Goal: Task Accomplishment & Management: Manage account settings

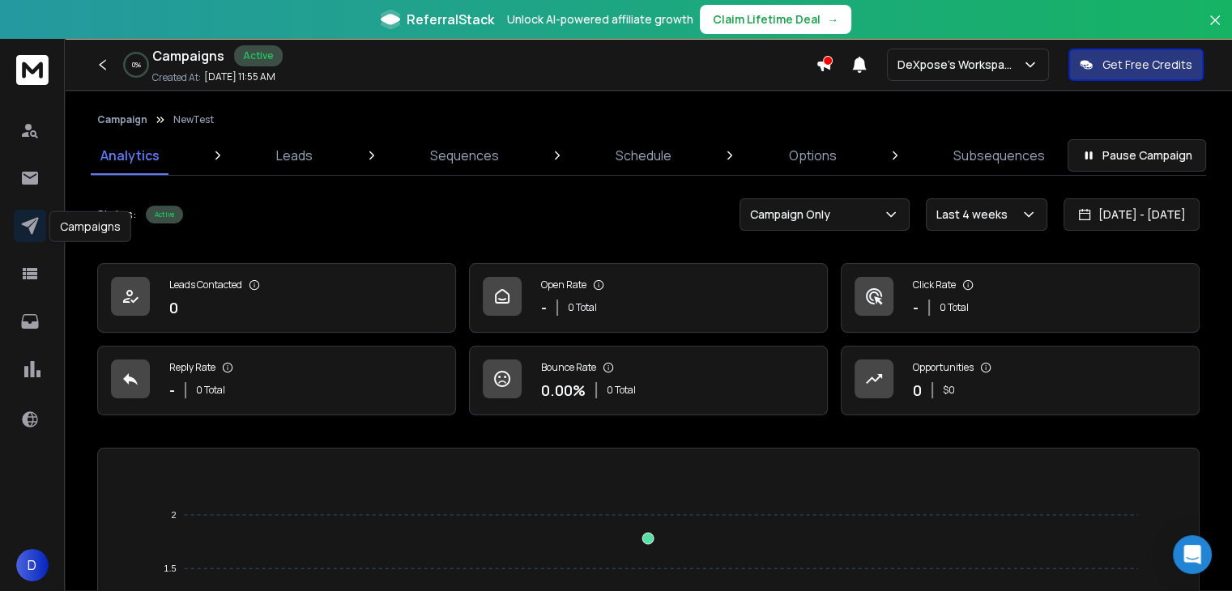
click at [31, 221] on icon at bounding box center [29, 226] width 17 height 17
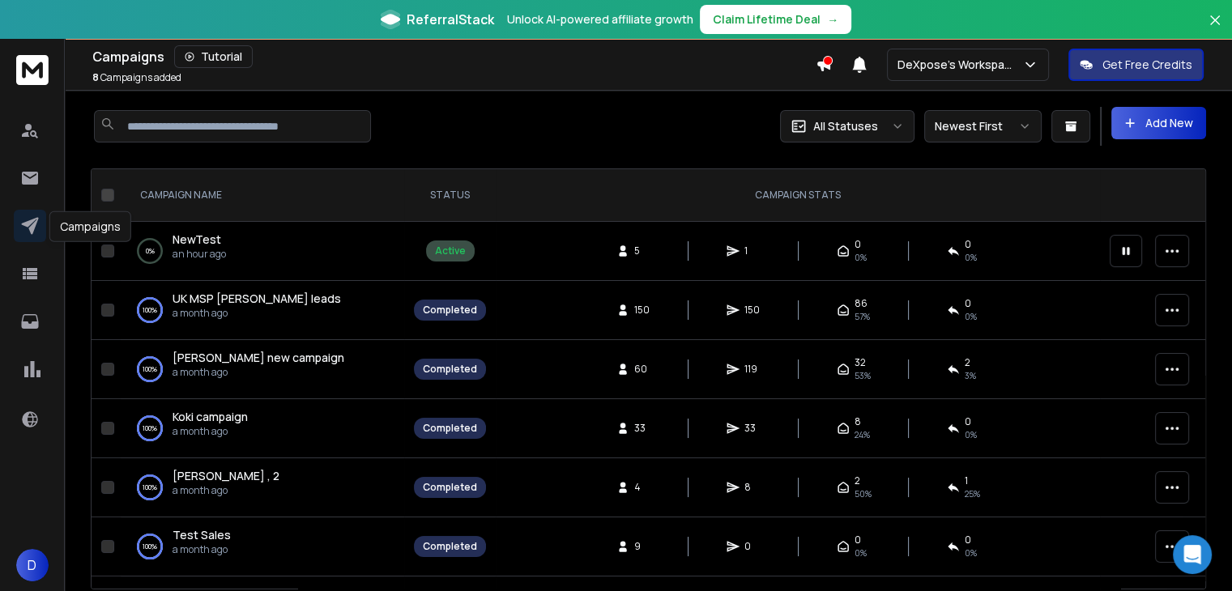
click at [1160, 241] on button "button" at bounding box center [1172, 251] width 34 height 32
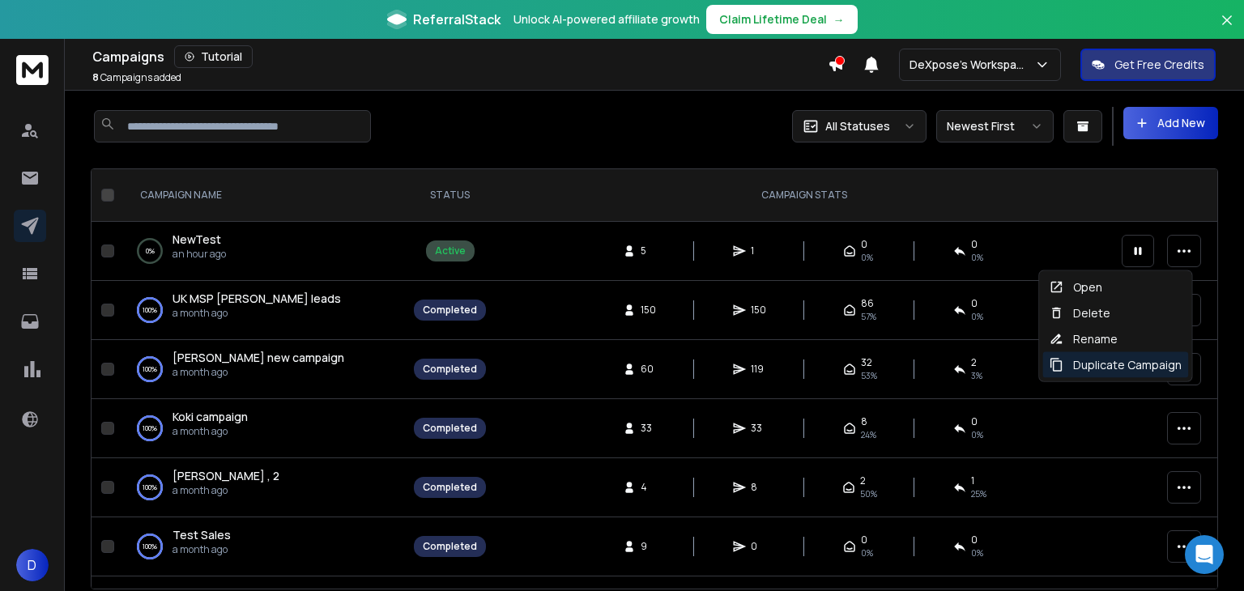
click at [1131, 373] on div "Duplicate Campaign" at bounding box center [1115, 365] width 133 height 16
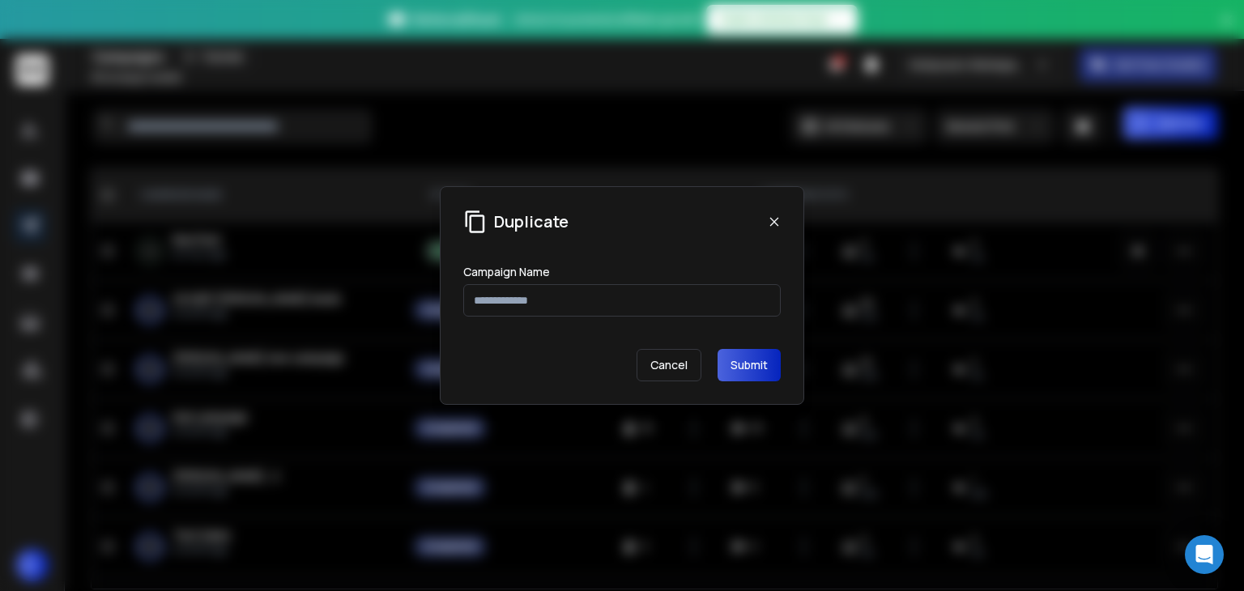
click at [509, 305] on input "text" at bounding box center [621, 300] width 317 height 32
type input "********"
click at [777, 368] on button "Submit" at bounding box center [749, 365] width 63 height 32
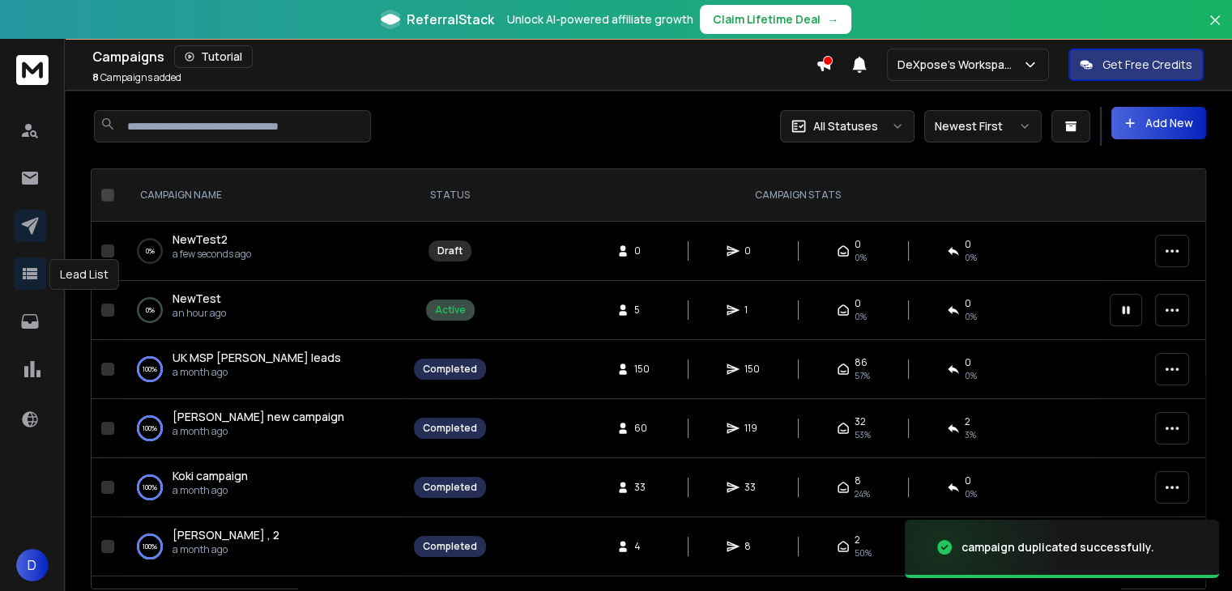
click at [36, 266] on icon at bounding box center [29, 273] width 19 height 19
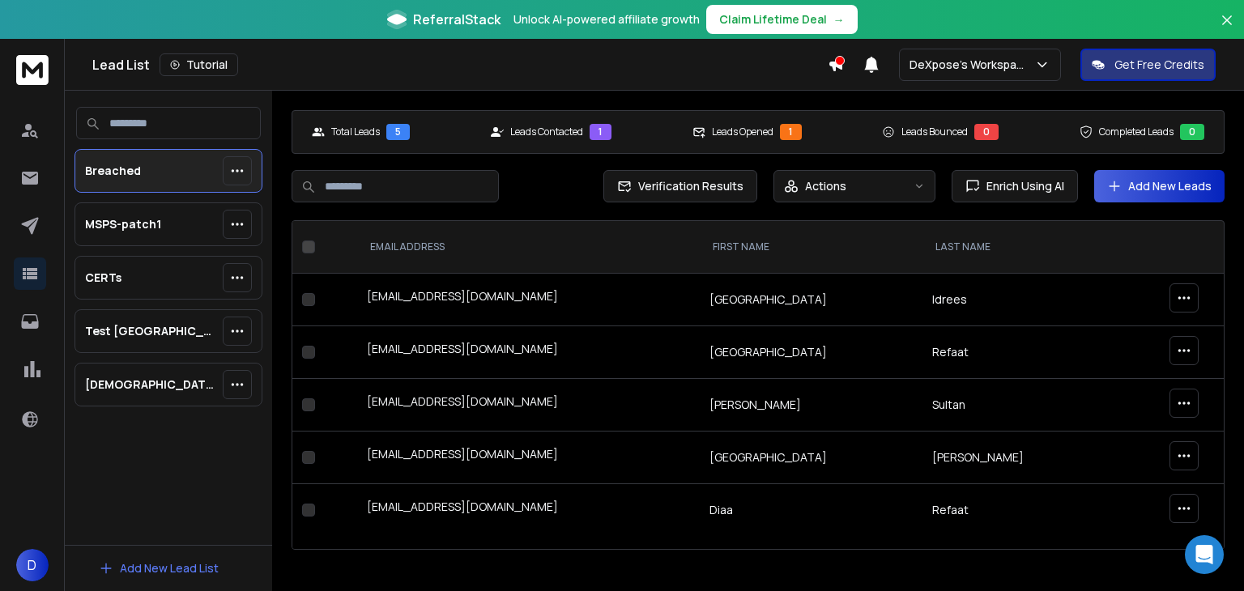
click at [117, 389] on p "TestList" at bounding box center [150, 385] width 131 height 16
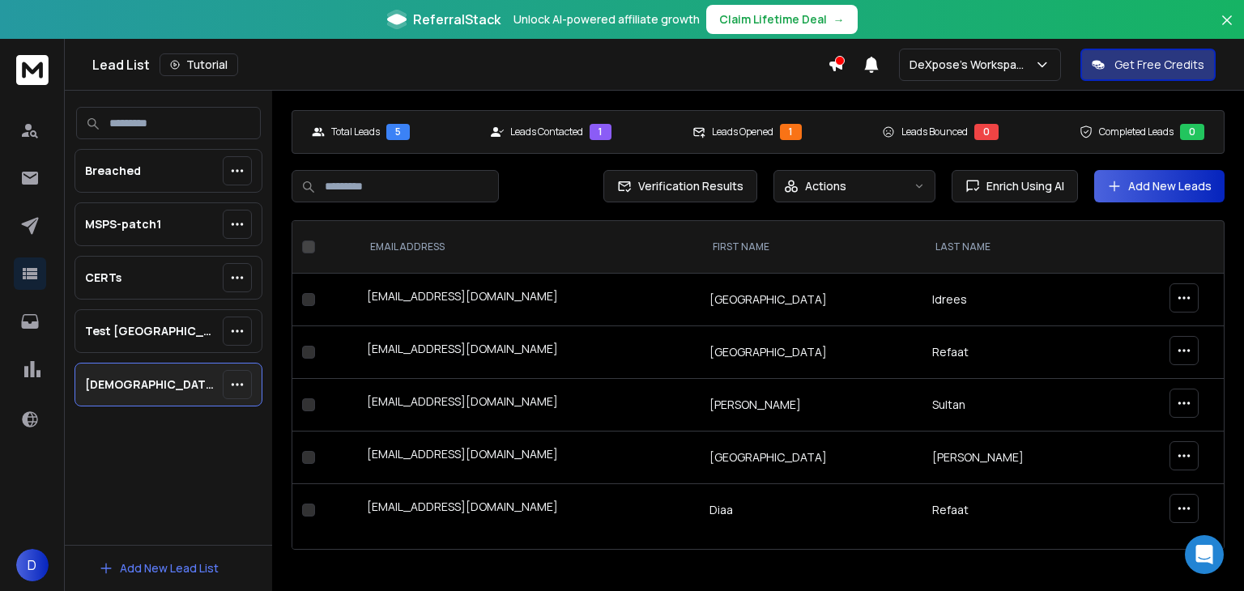
click at [1140, 192] on link "Add New Leads" at bounding box center [1159, 186] width 104 height 16
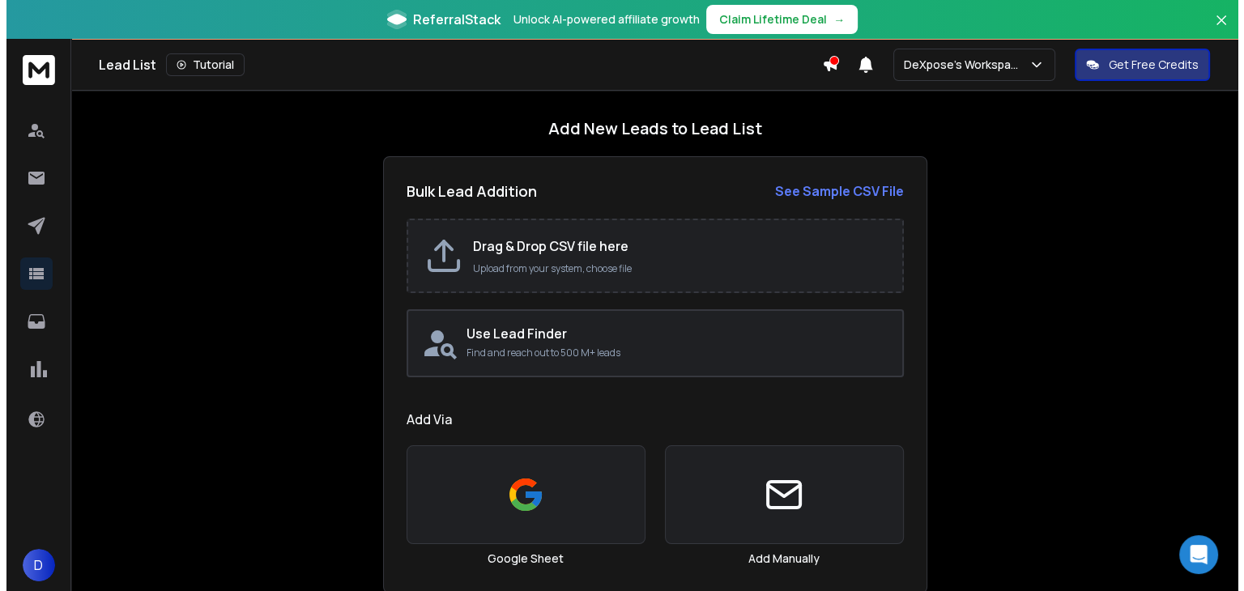
scroll to position [3, 0]
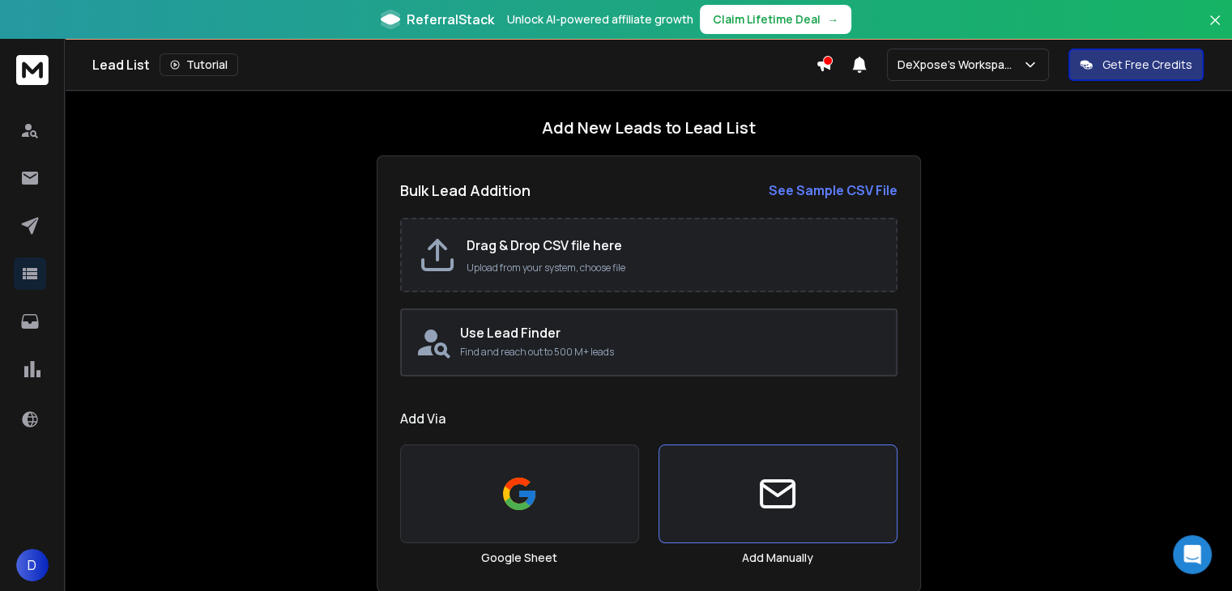
click at [814, 491] on div at bounding box center [777, 494] width 239 height 99
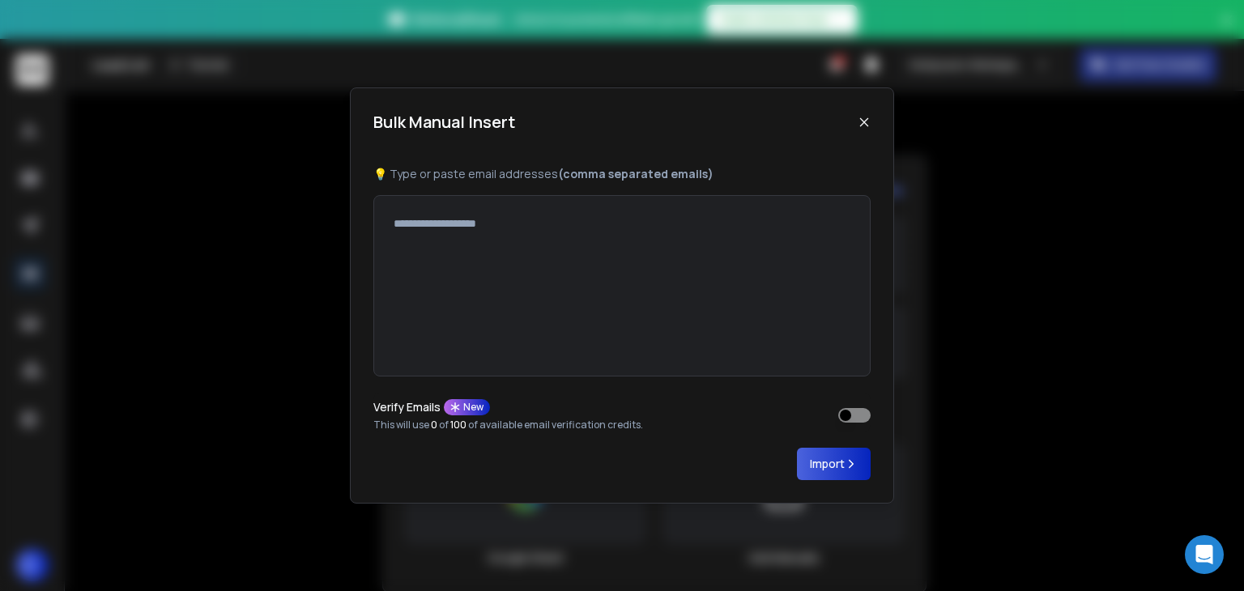
click at [543, 216] on textarea at bounding box center [621, 285] width 497 height 181
type textarea "**********"
click at [808, 465] on button "Import" at bounding box center [834, 464] width 74 height 32
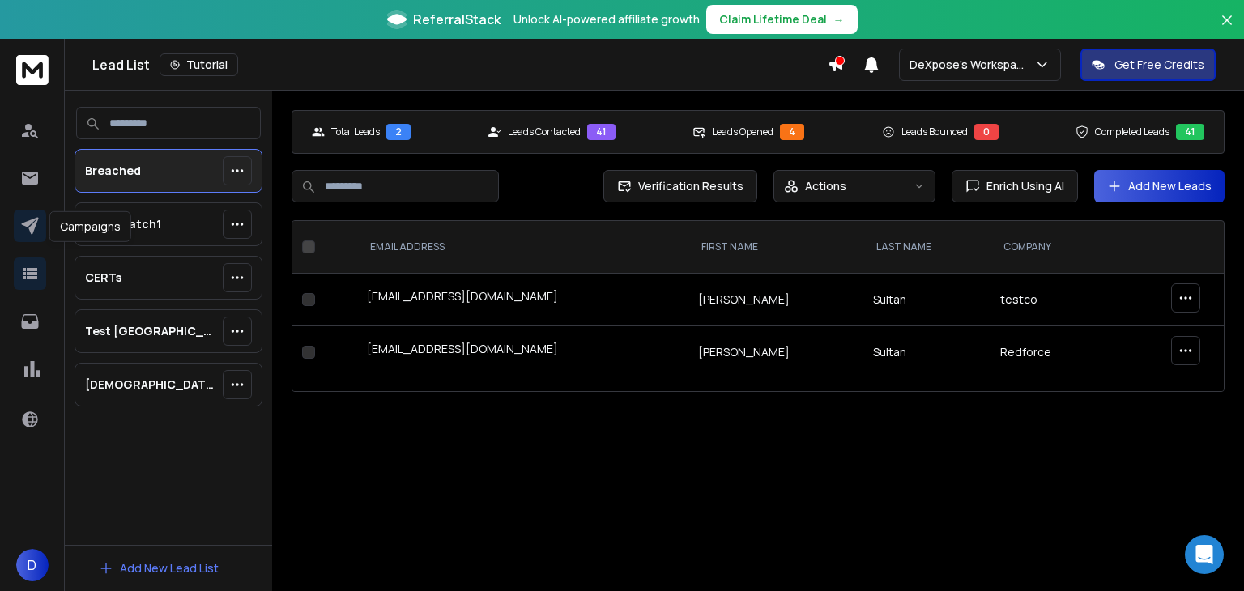
click at [36, 236] on link at bounding box center [30, 226] width 32 height 32
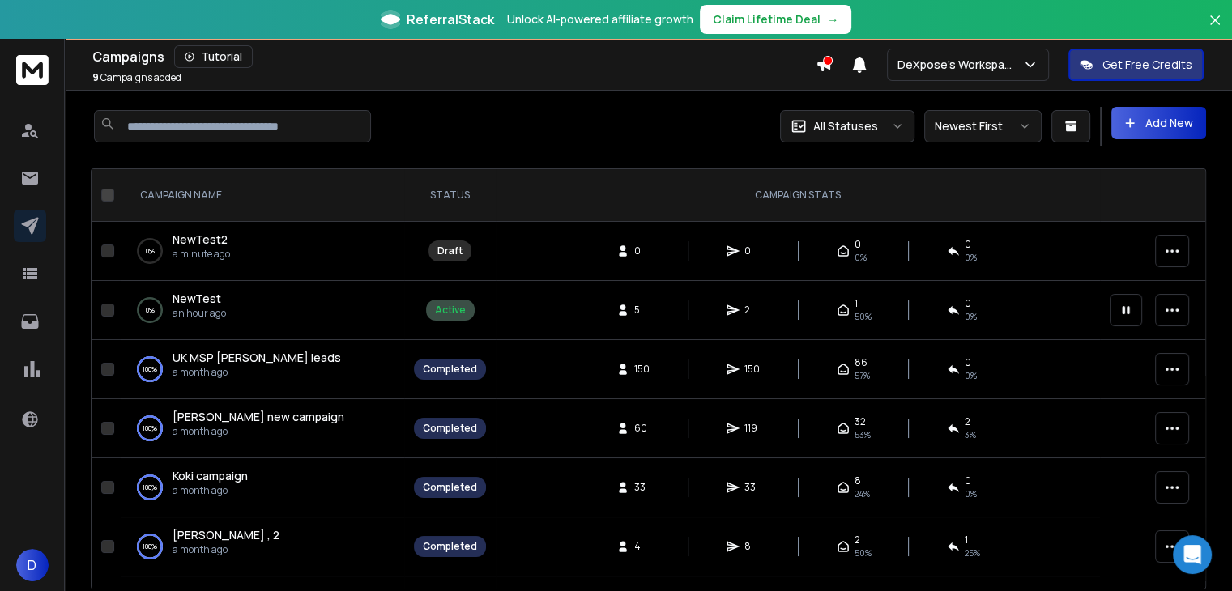
click at [194, 239] on span "NewTest2" at bounding box center [199, 239] width 55 height 15
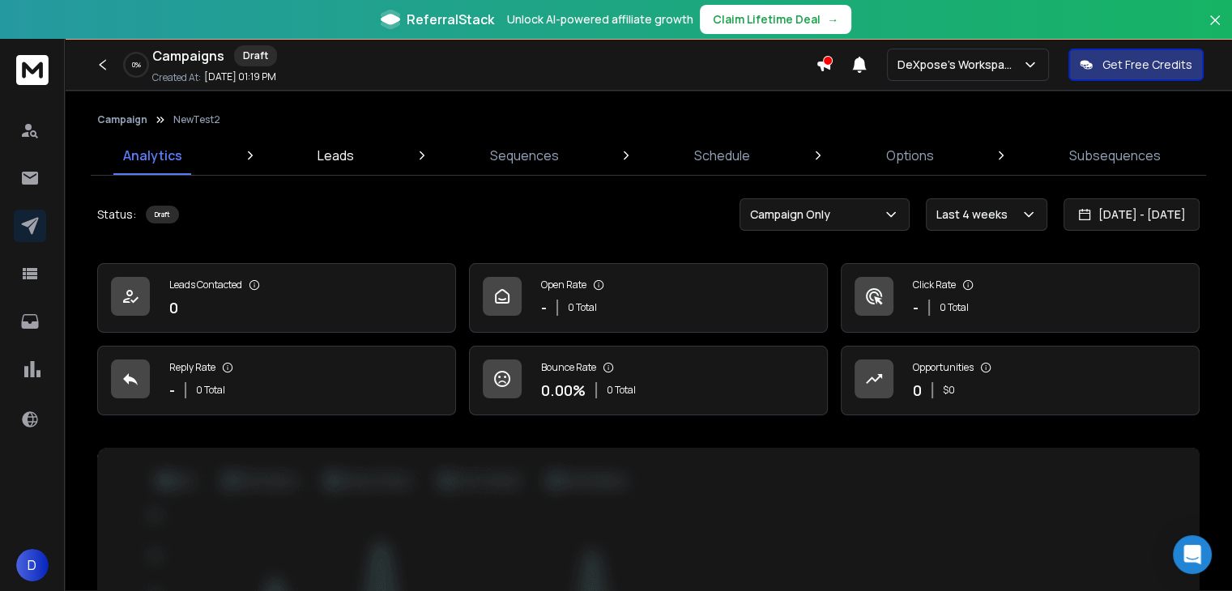
click at [288, 147] on div "Analytics Leads Sequences Schedule Options Subsequences" at bounding box center [642, 155] width 1102 height 39
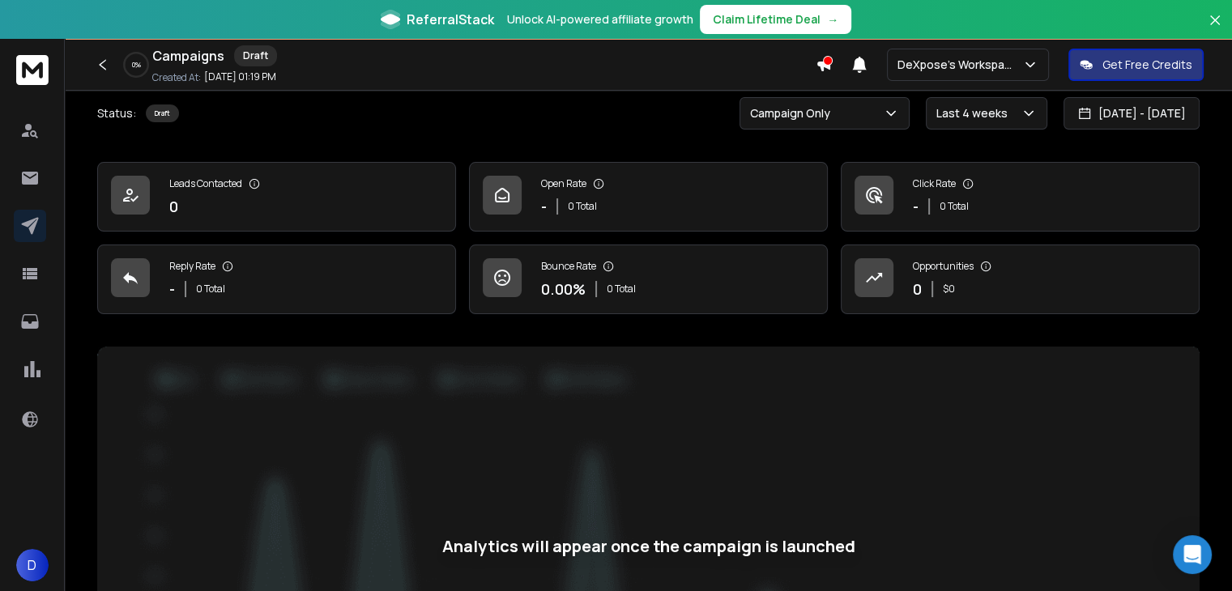
scroll to position [48, 0]
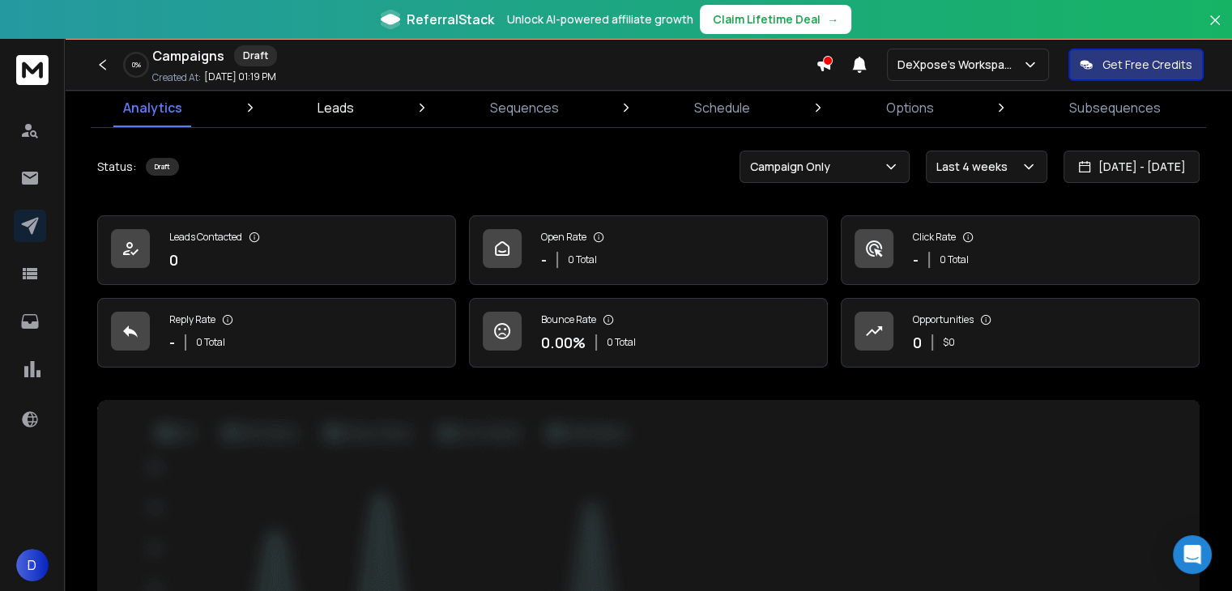
click at [340, 104] on p "Leads" at bounding box center [335, 107] width 36 height 19
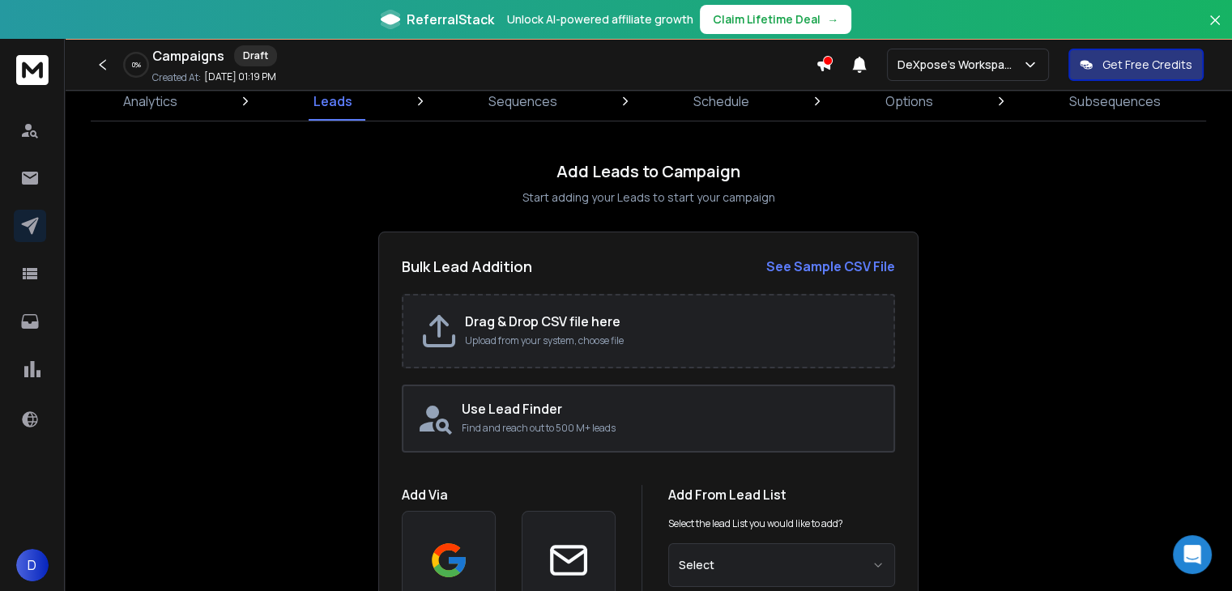
scroll to position [81, 0]
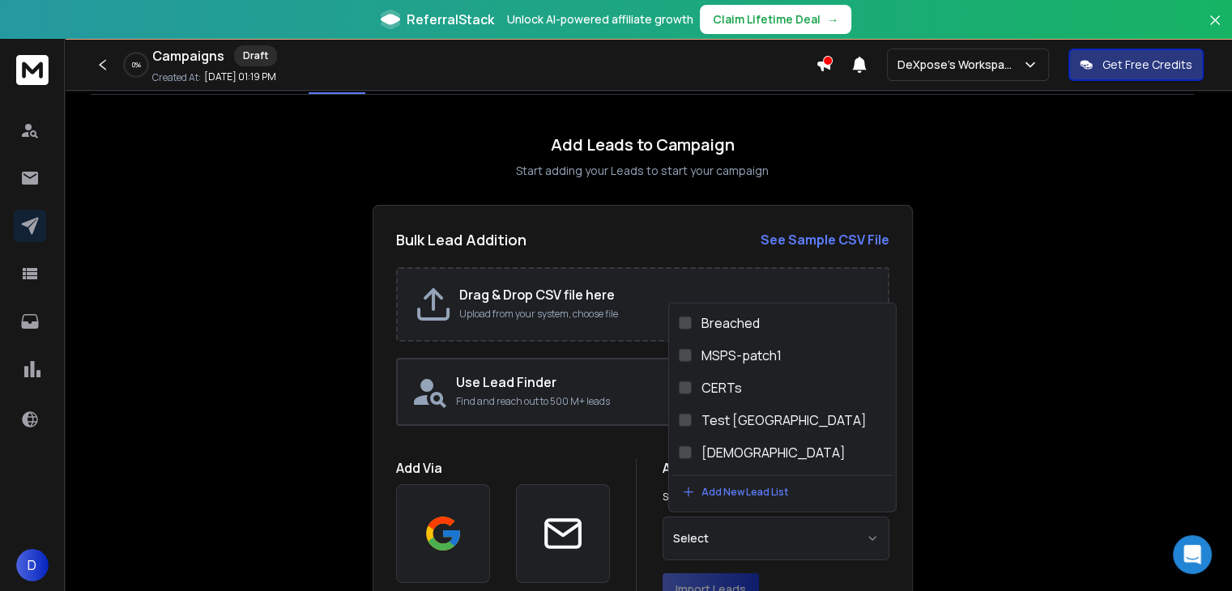
click at [738, 534] on button "Select" at bounding box center [775, 539] width 227 height 44
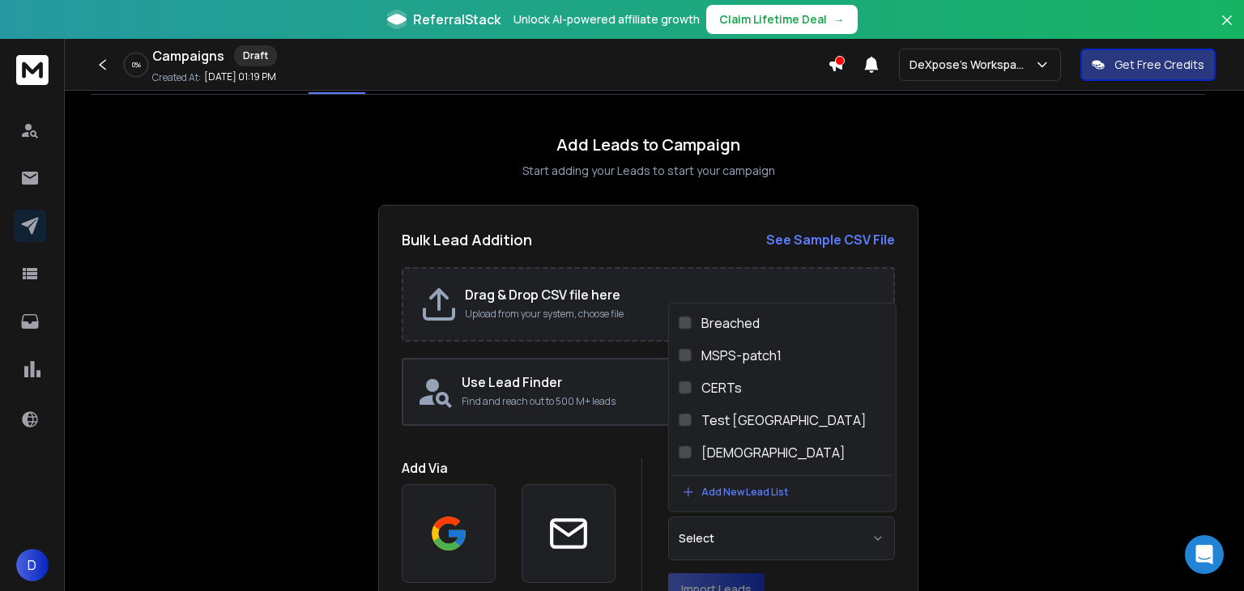
click at [738, 454] on div "TestList" at bounding box center [773, 452] width 144 height 19
click at [699, 580] on button "Import Leads" at bounding box center [716, 589] width 96 height 32
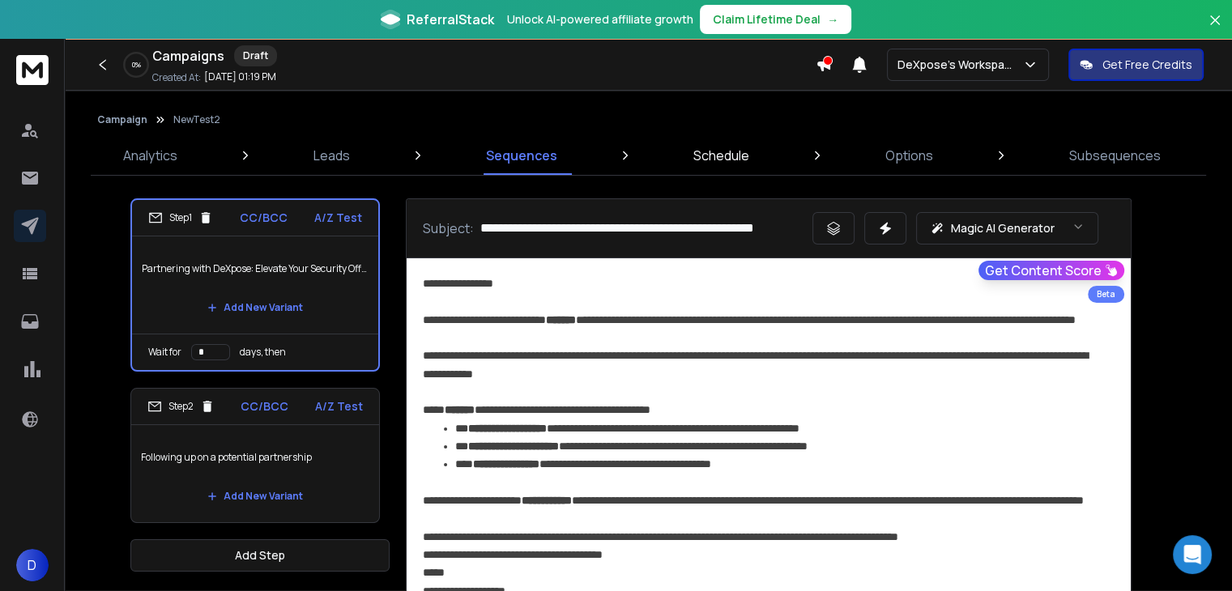
click at [729, 155] on p "Schedule" at bounding box center [721, 155] width 56 height 19
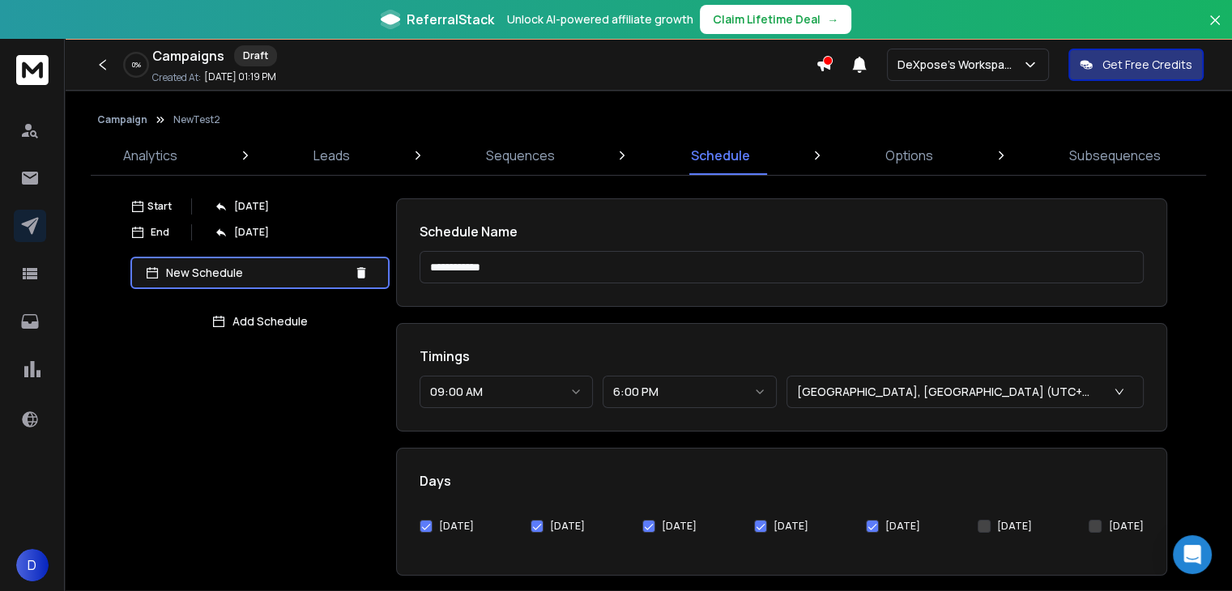
click at [949, 153] on div "Analytics Leads Sequences Schedule Options Subsequences" at bounding box center [642, 155] width 1102 height 39
click at [922, 151] on p "Options" at bounding box center [909, 155] width 48 height 19
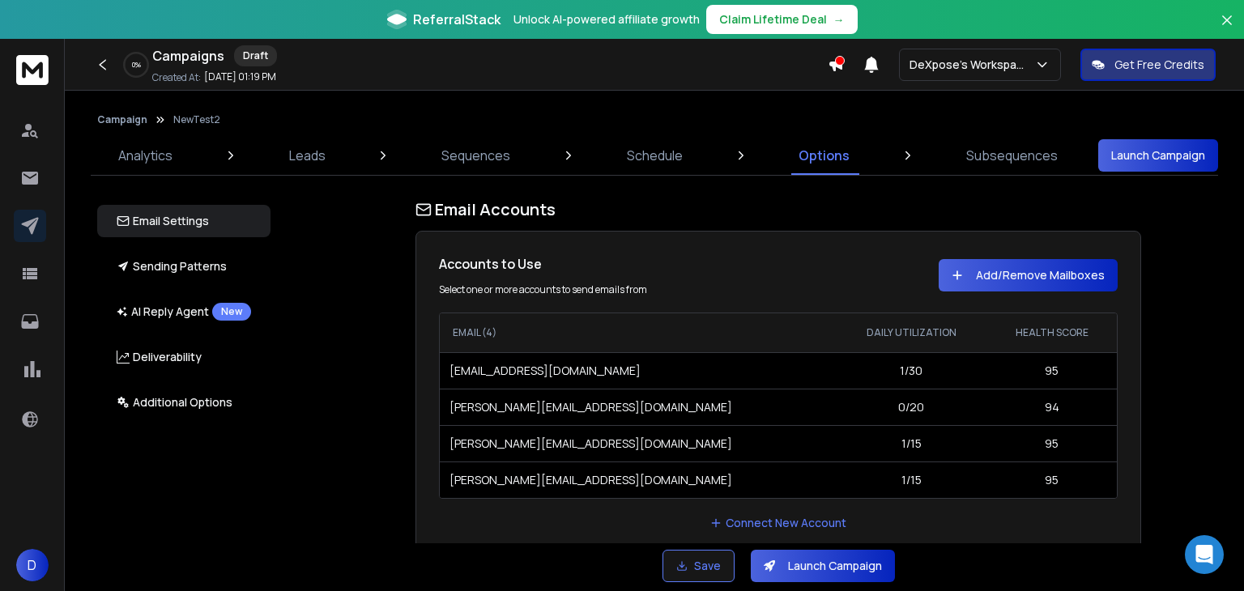
click at [1050, 269] on button "Add/Remove Mailboxes" at bounding box center [1028, 275] width 179 height 32
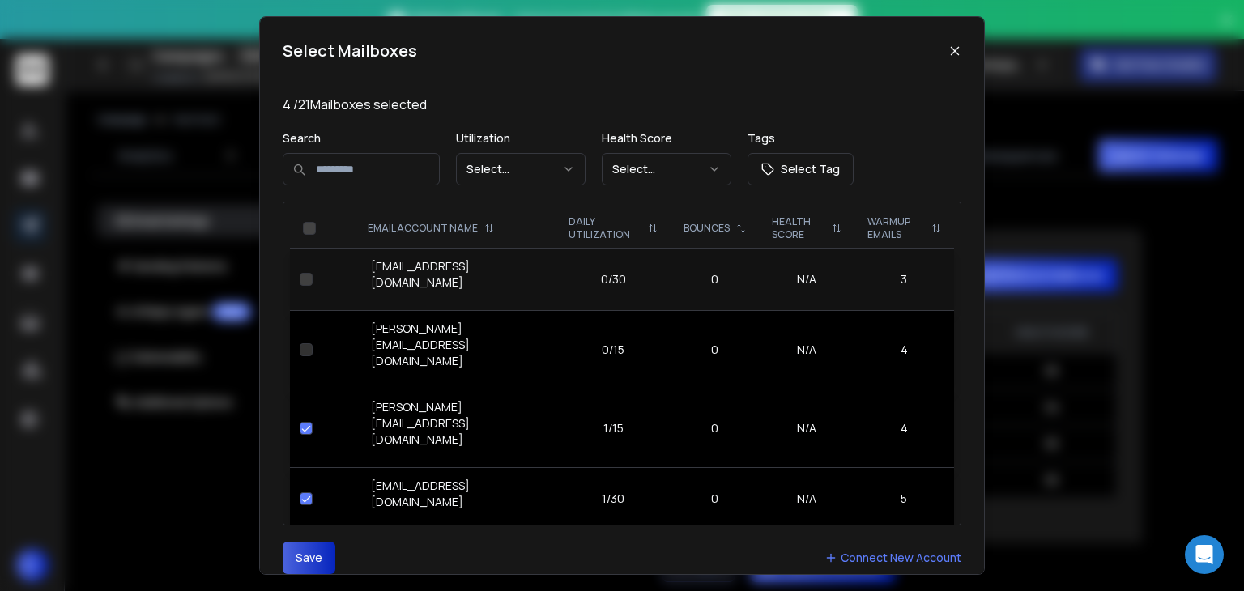
click at [306, 273] on button "button" at bounding box center [306, 279] width 13 height 13
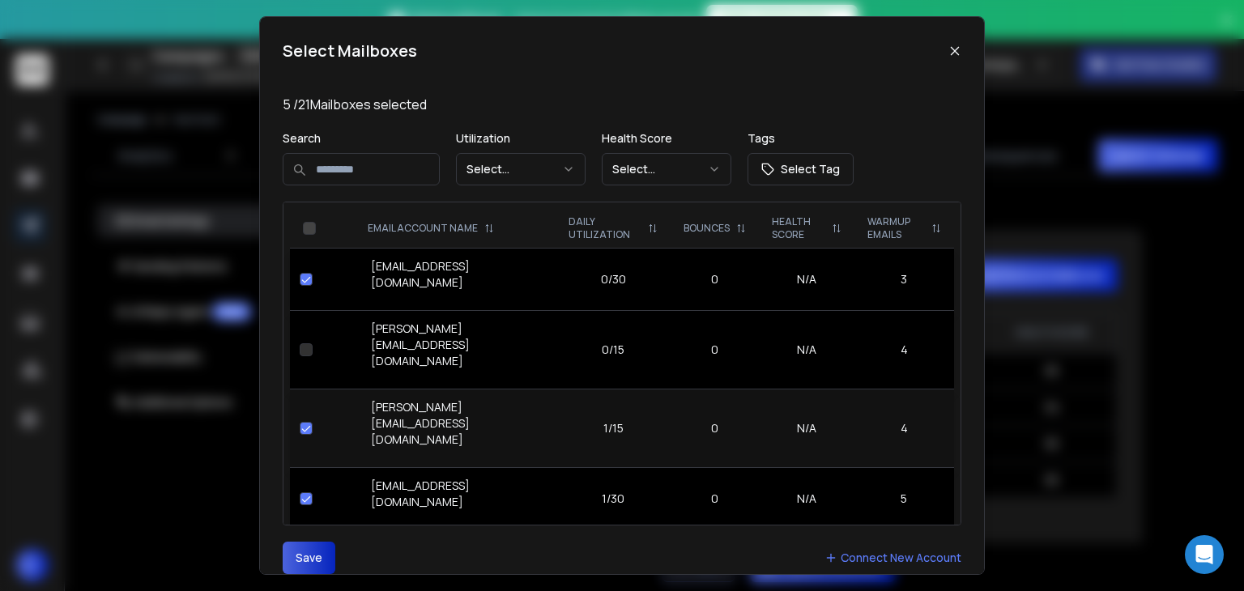
click at [301, 422] on button "button" at bounding box center [306, 428] width 13 height 13
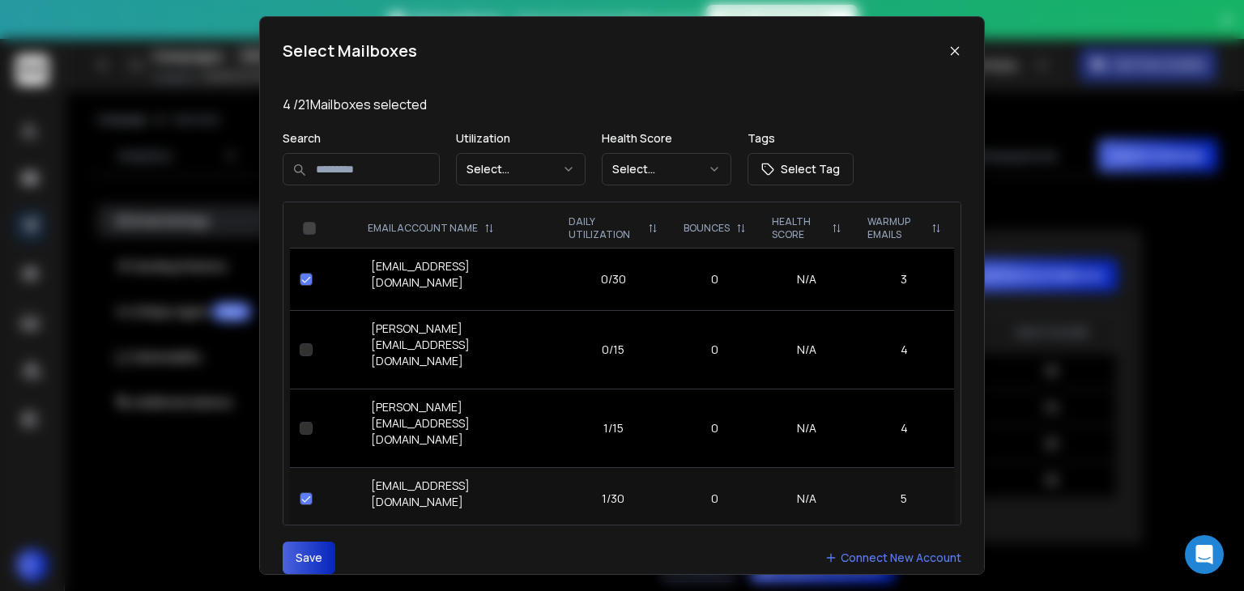
click at [304, 492] on button "button" at bounding box center [306, 498] width 13 height 13
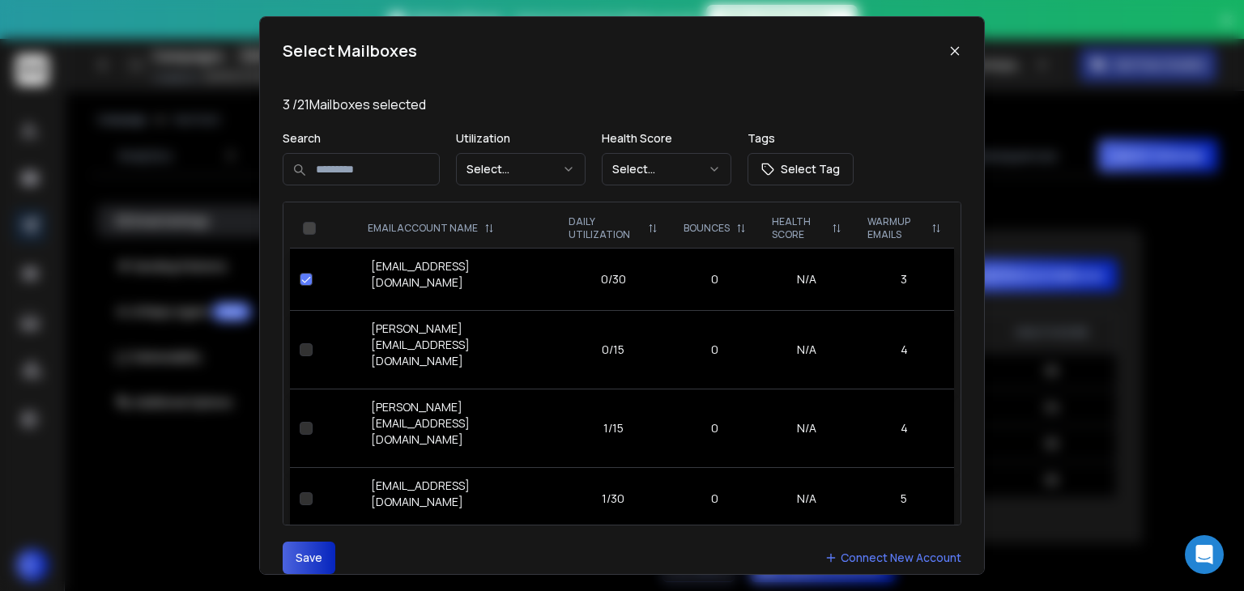
click at [303, 563] on button "button" at bounding box center [306, 569] width 13 height 13
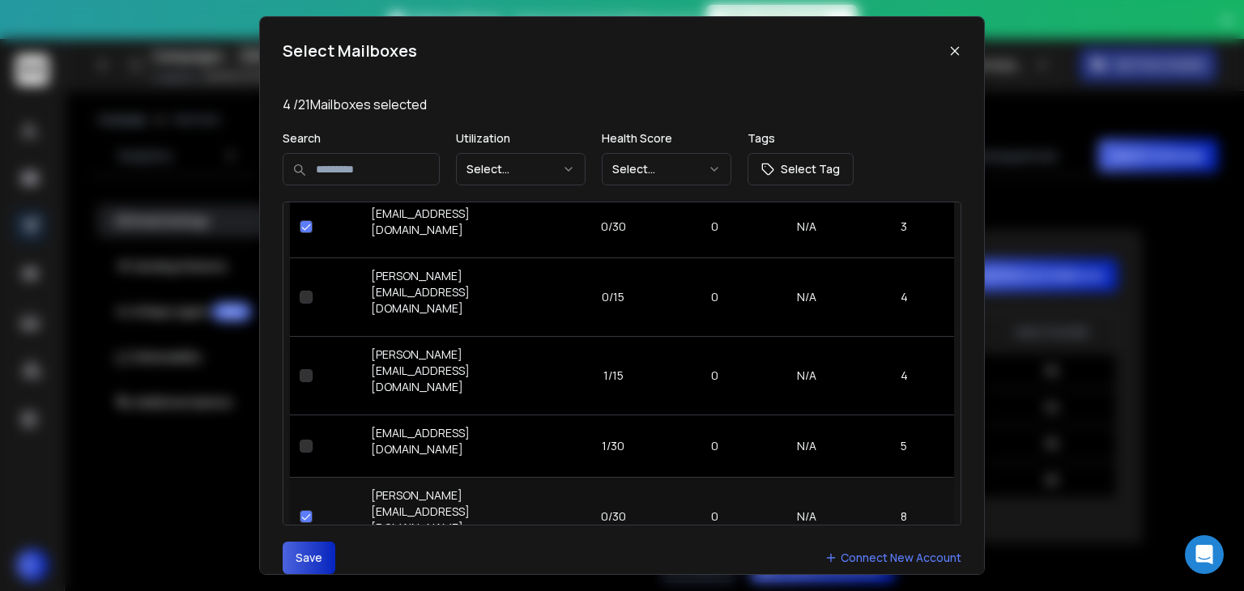
scroll to position [81, 0]
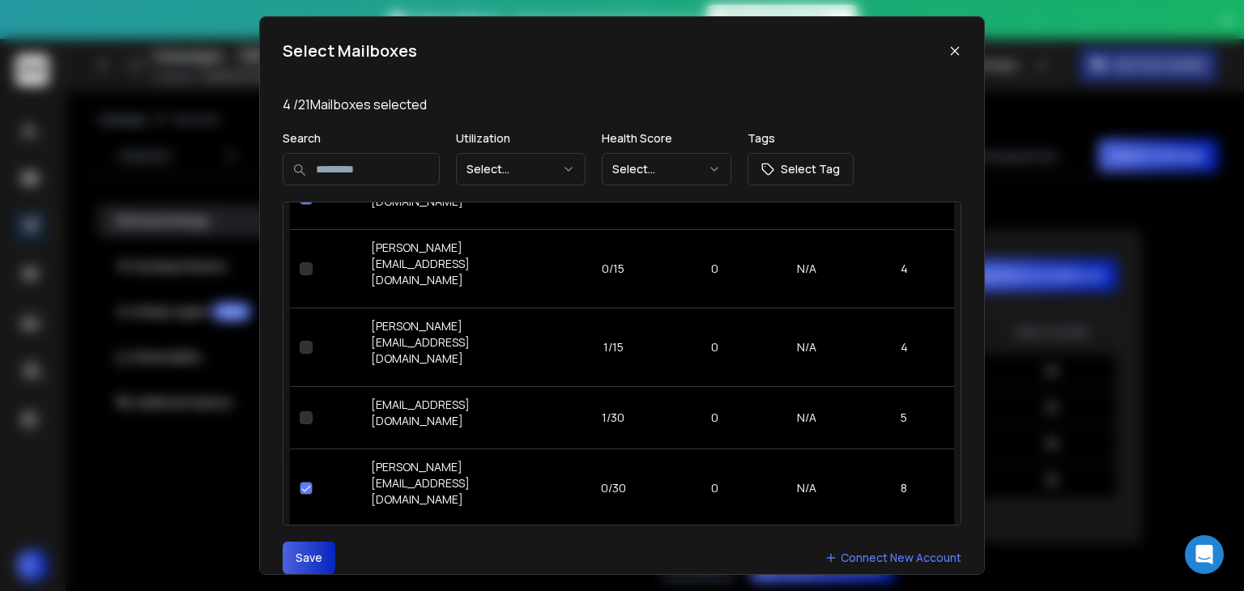
click at [304, 560] on button "button" at bounding box center [306, 566] width 13 height 13
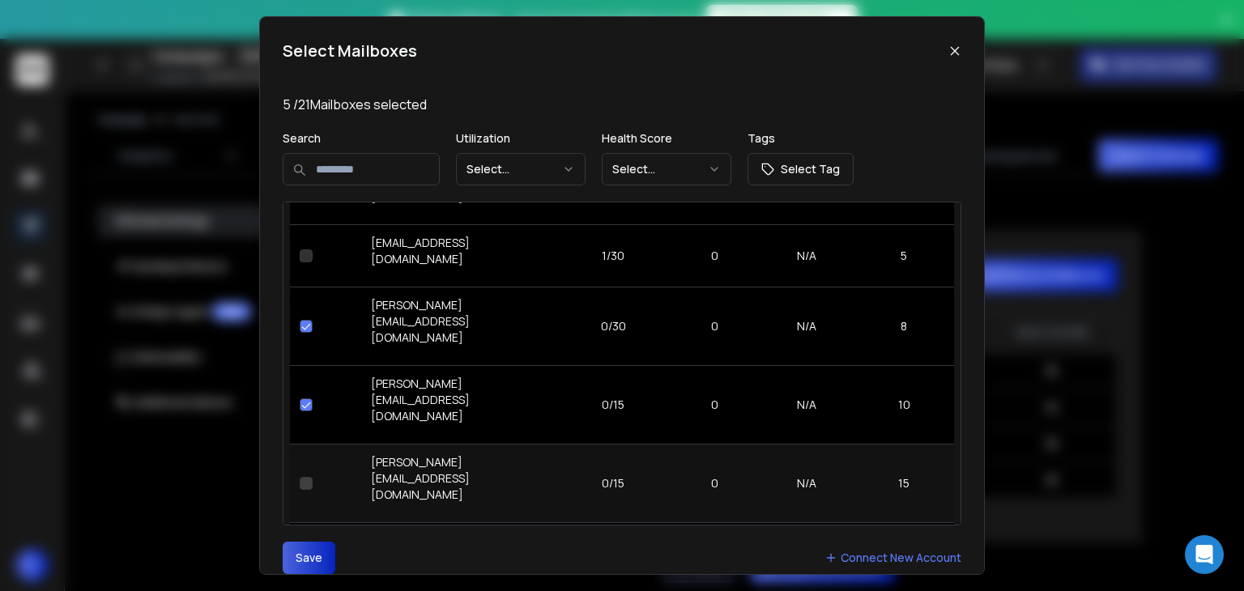
scroll to position [324, 0]
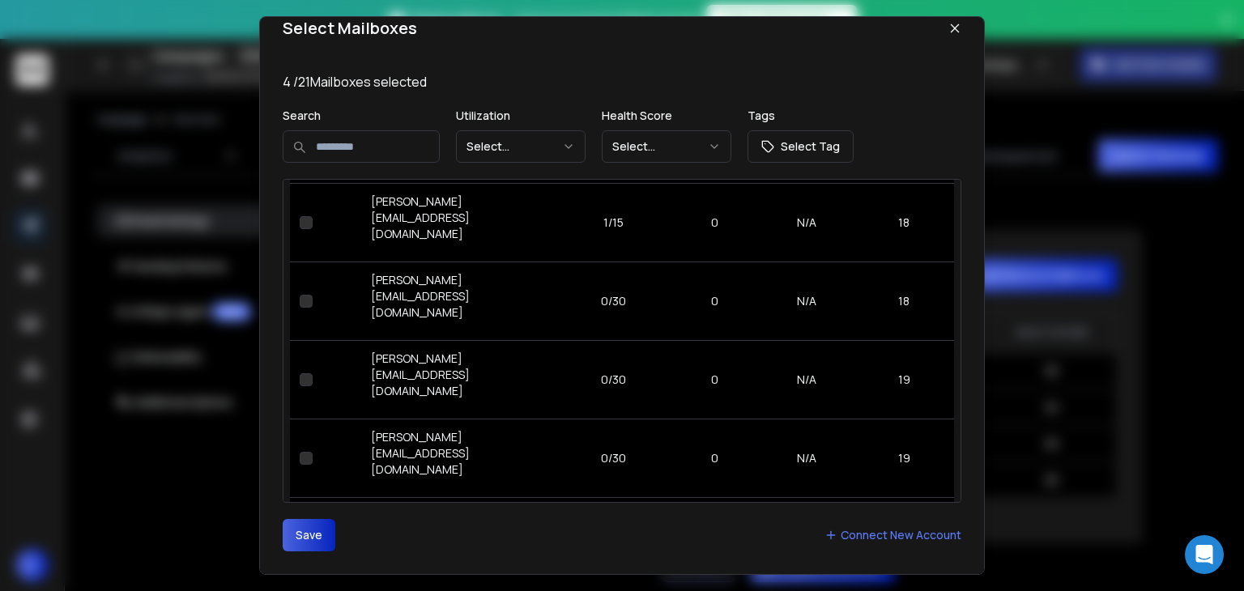
scroll to position [688, 0]
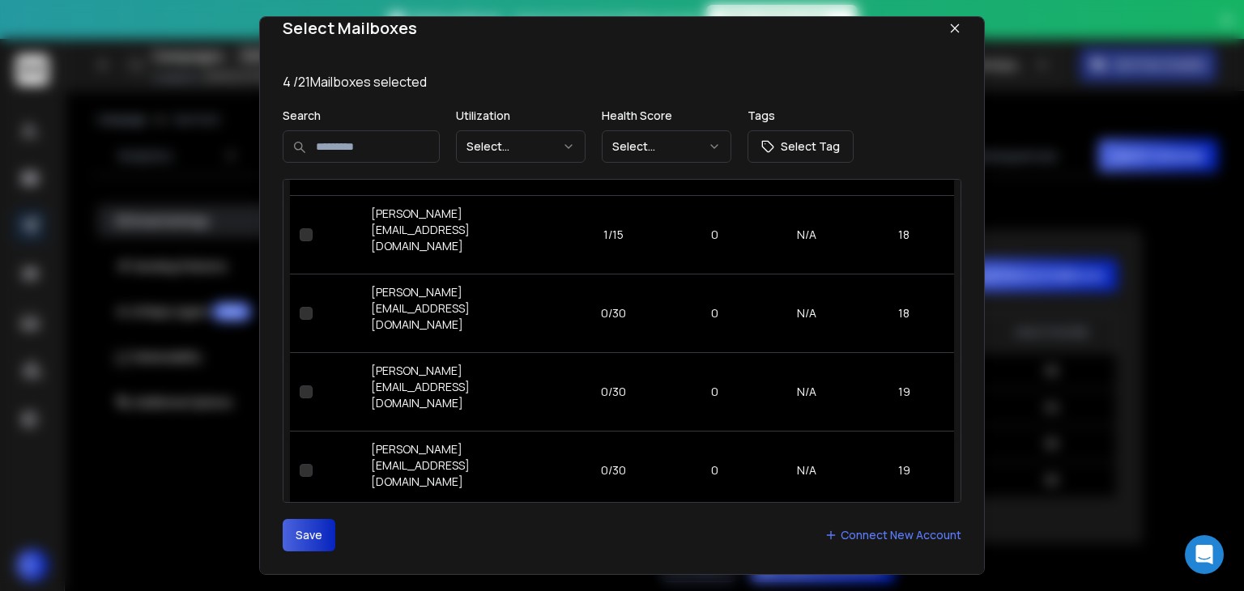
click at [311, 543] on button "button" at bounding box center [306, 549] width 13 height 13
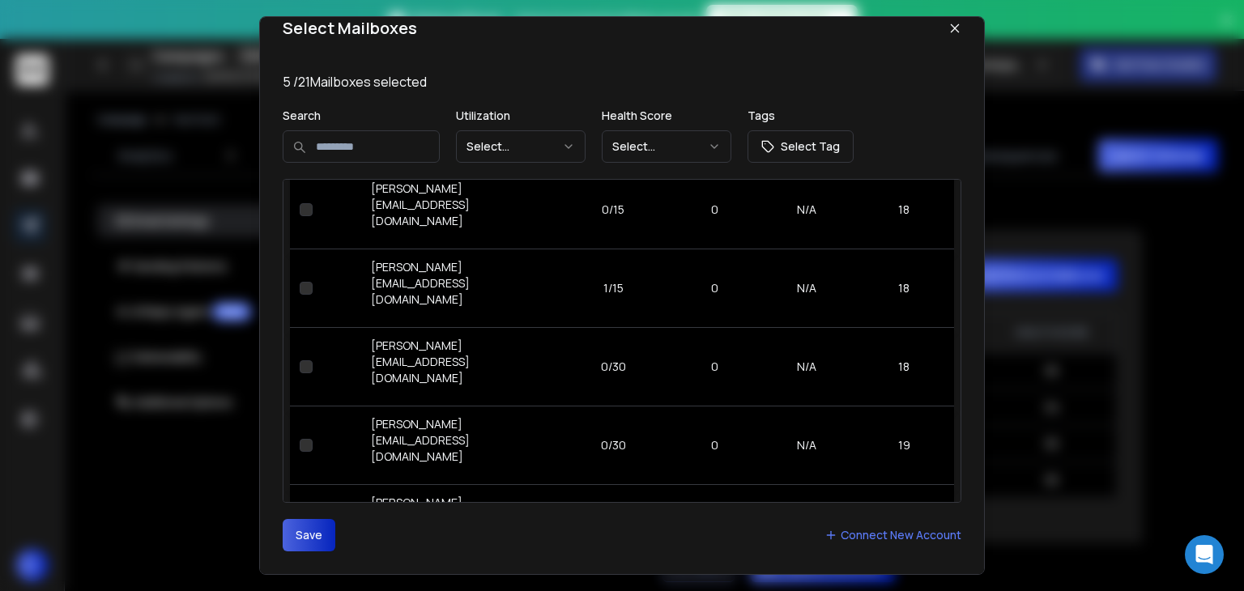
scroll to position [607, 0]
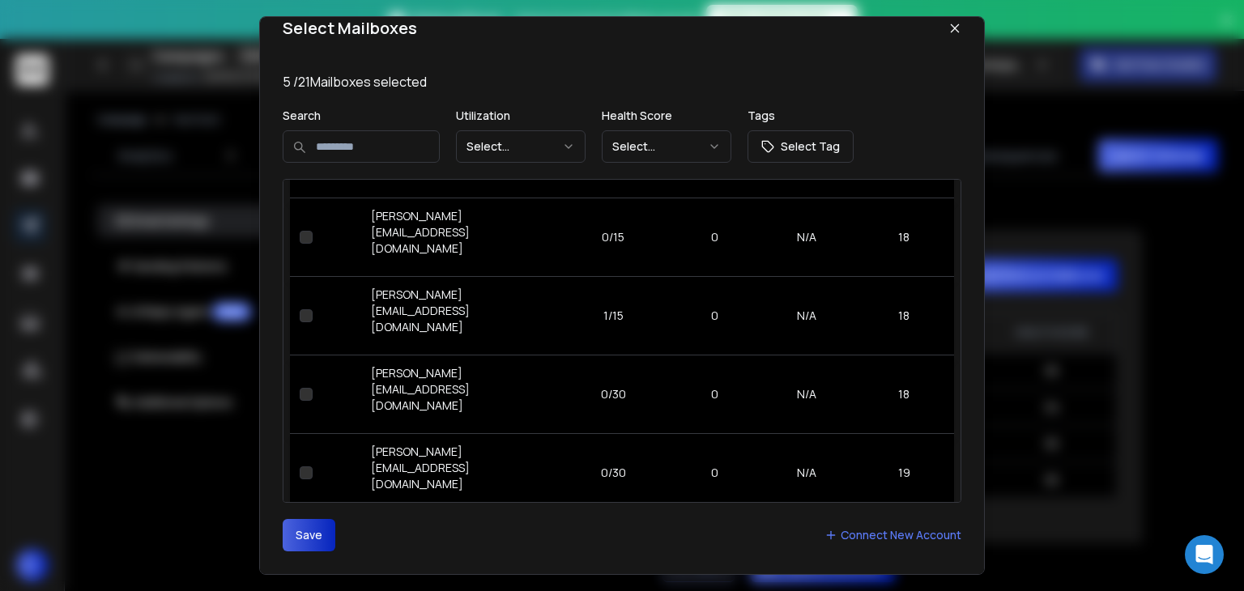
click at [300, 545] on button "button" at bounding box center [306, 551] width 13 height 13
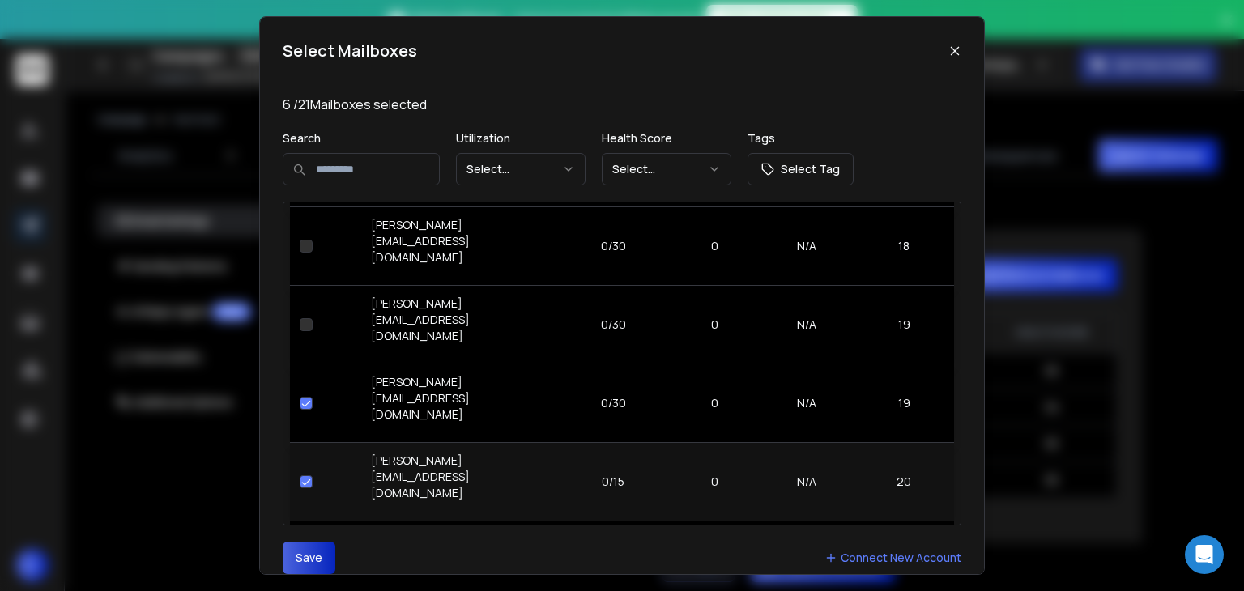
scroll to position [850, 0]
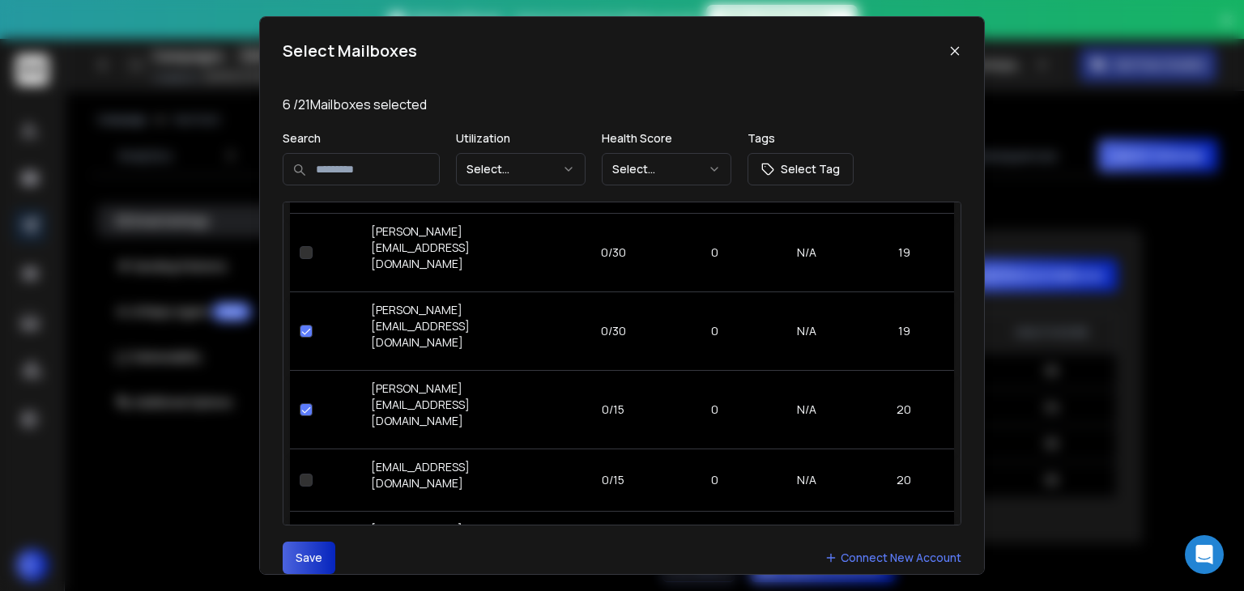
click at [297, 560] on button "Save" at bounding box center [309, 558] width 53 height 32
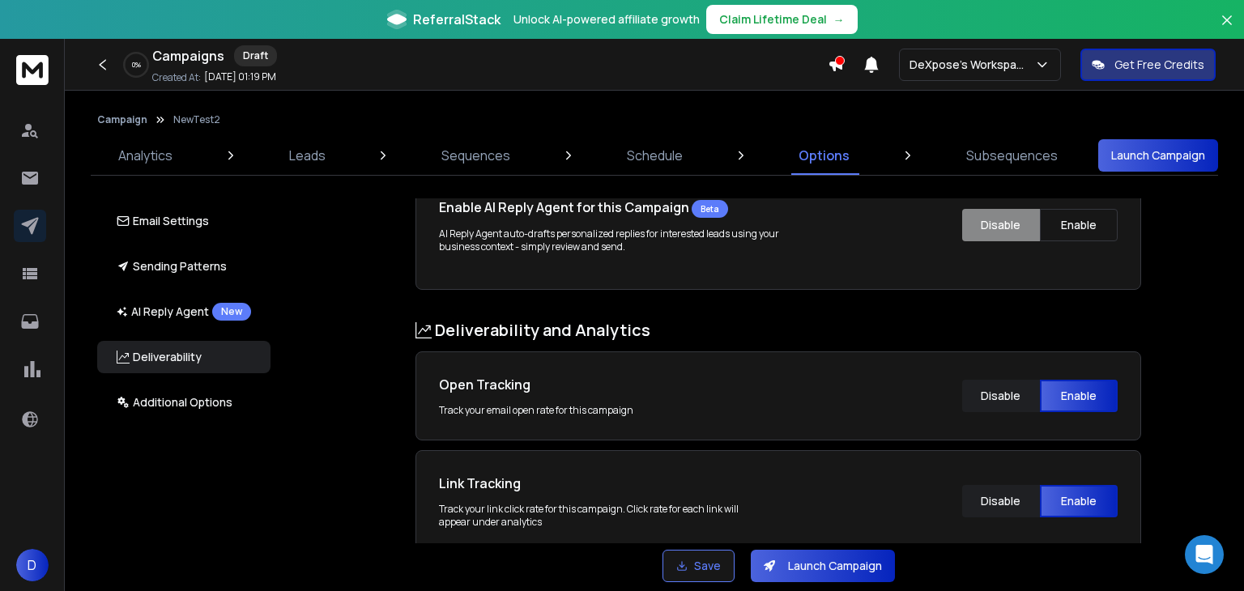
scroll to position [2106, 0]
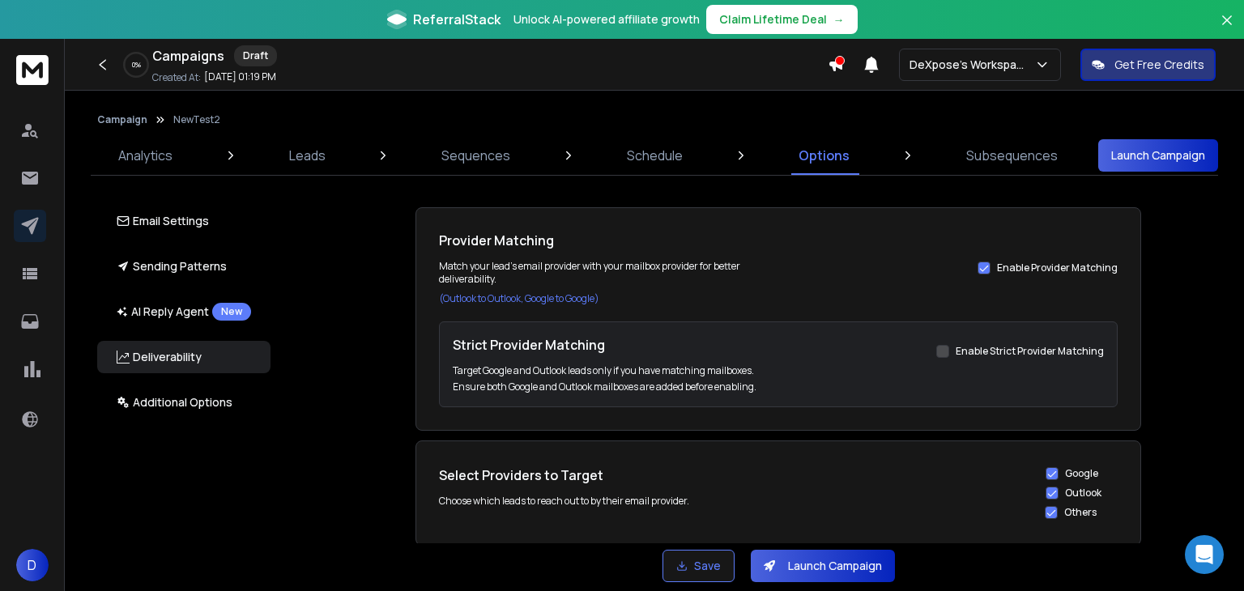
click at [982, 262] on button "Enable Provider Matching" at bounding box center [983, 268] width 13 height 13
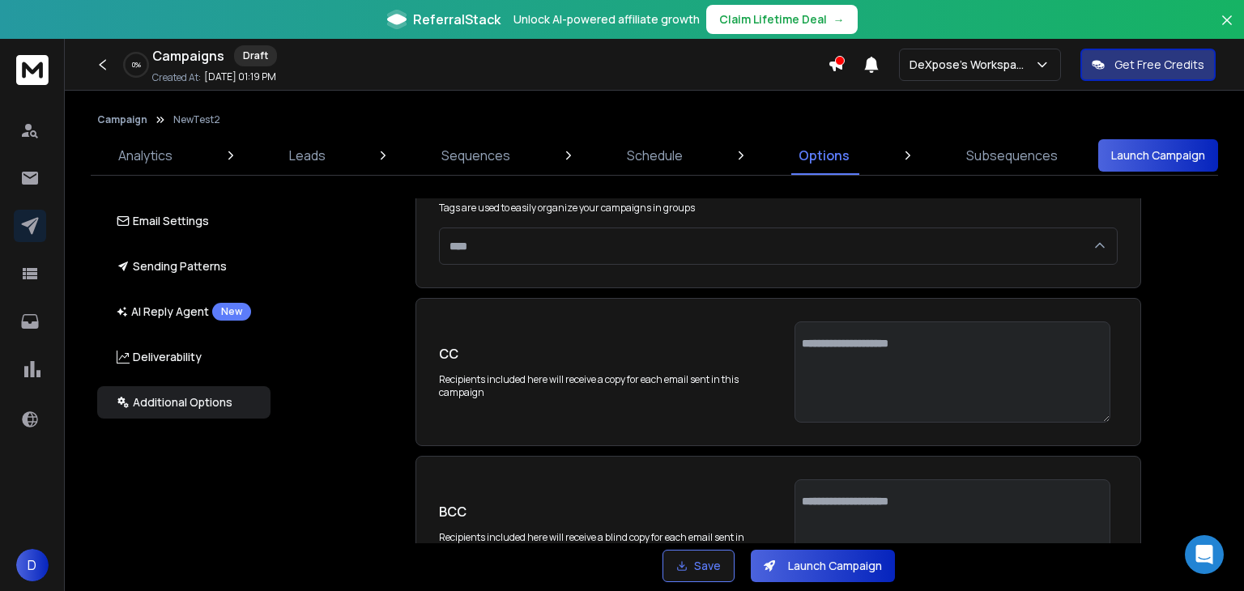
scroll to position [3184, 0]
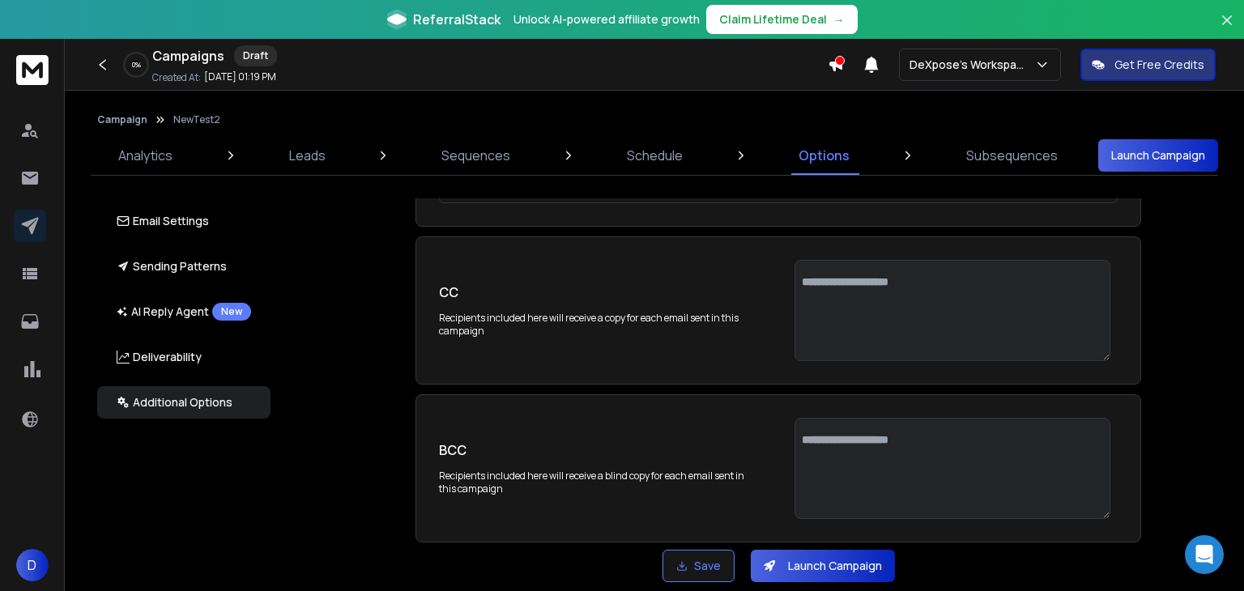
click at [777, 562] on button "Launch Campaign" at bounding box center [823, 566] width 144 height 32
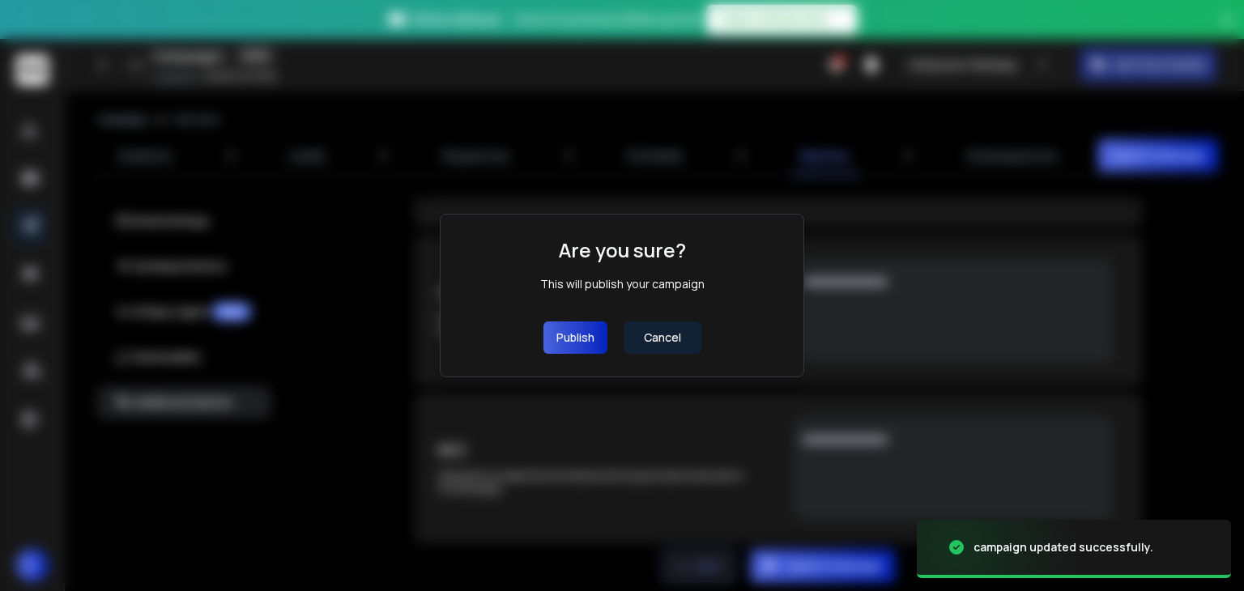
click at [593, 340] on button "Publish" at bounding box center [575, 338] width 64 height 32
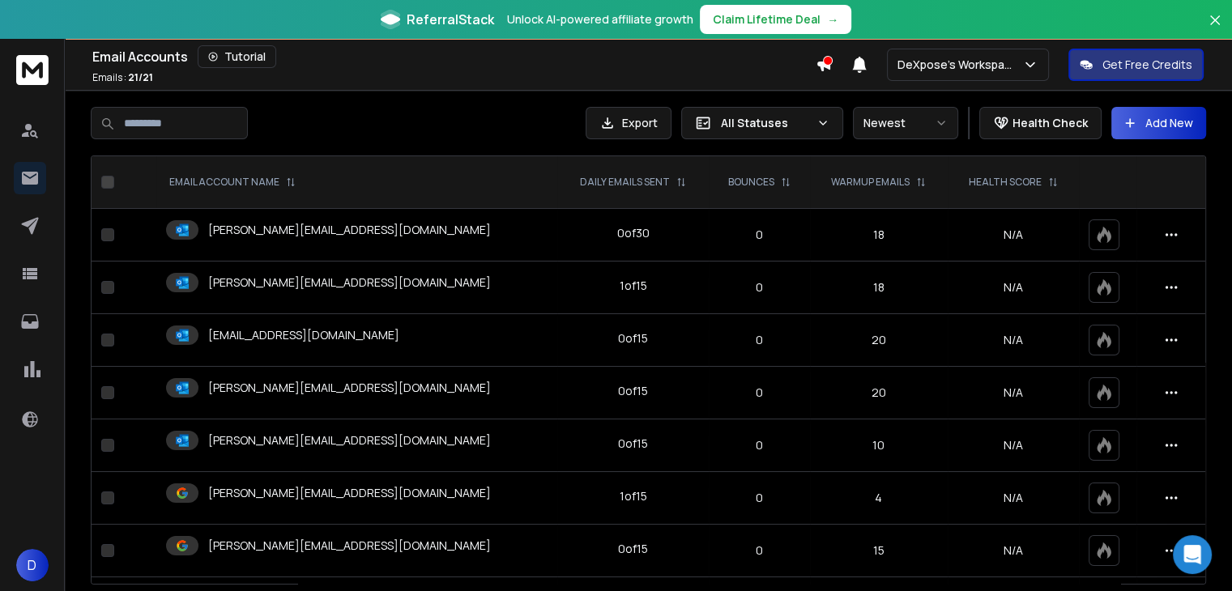
click at [101, 289] on button "button" at bounding box center [107, 287] width 13 height 13
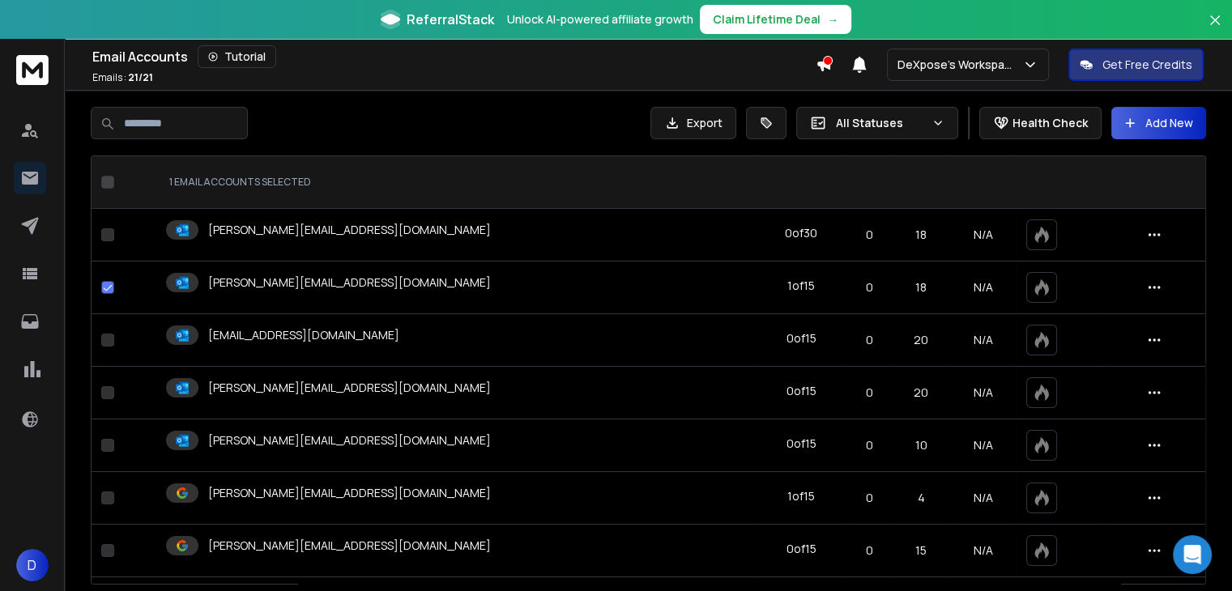
click at [109, 488] on td at bounding box center [124, 498] width 65 height 53
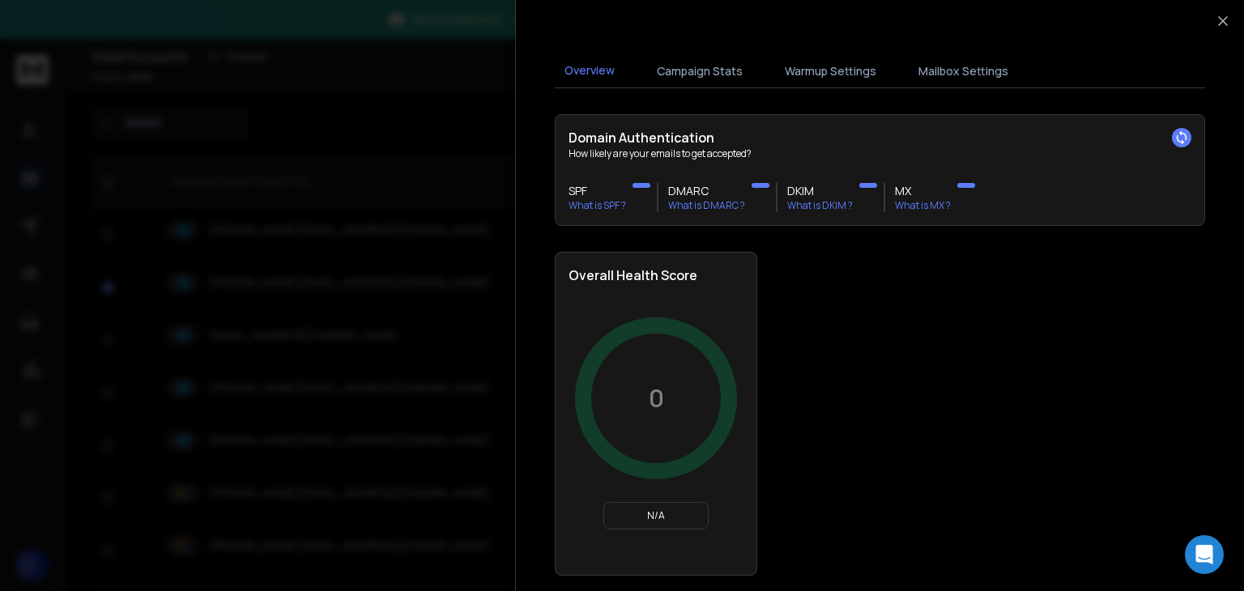
click at [332, 158] on div at bounding box center [622, 295] width 1244 height 591
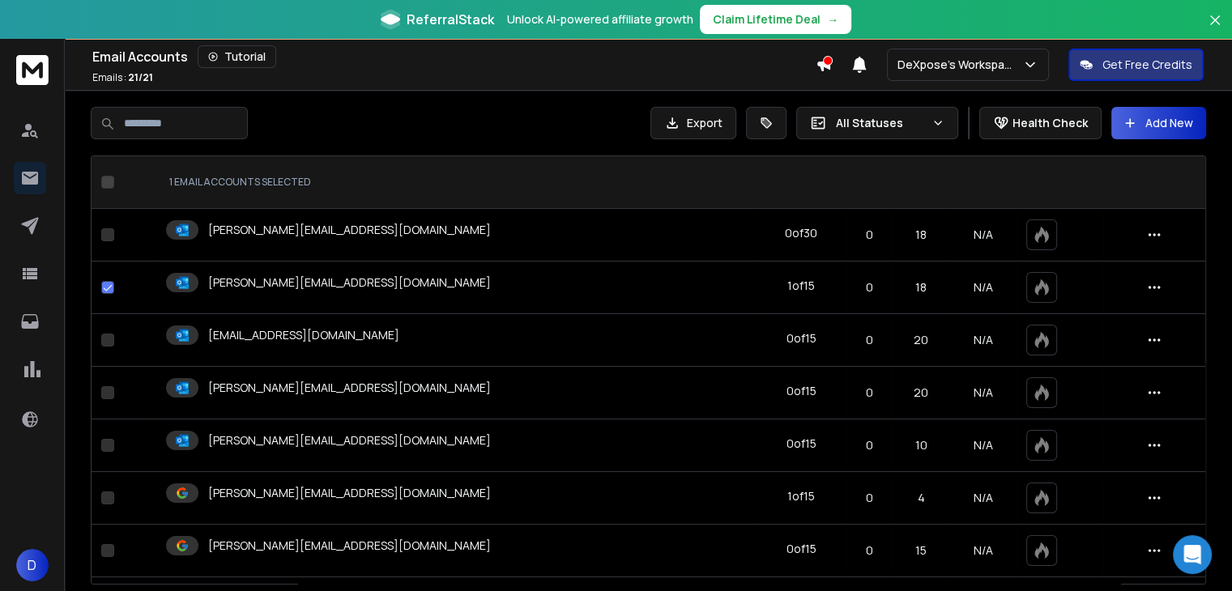
click at [103, 496] on button "button" at bounding box center [107, 498] width 13 height 13
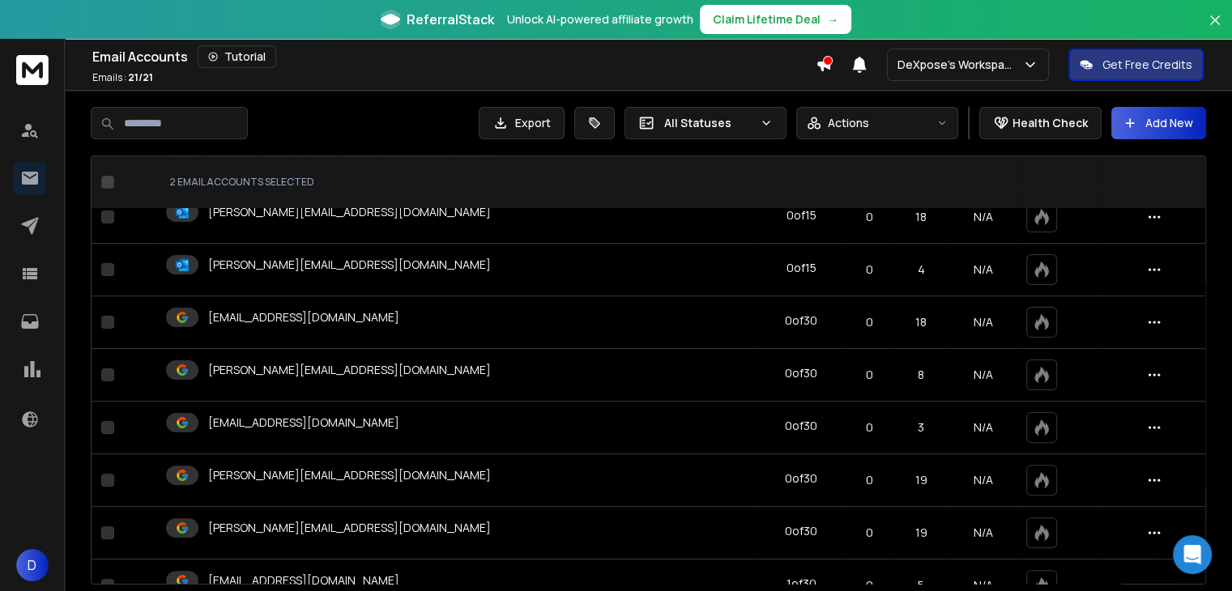
scroll to position [729, 0]
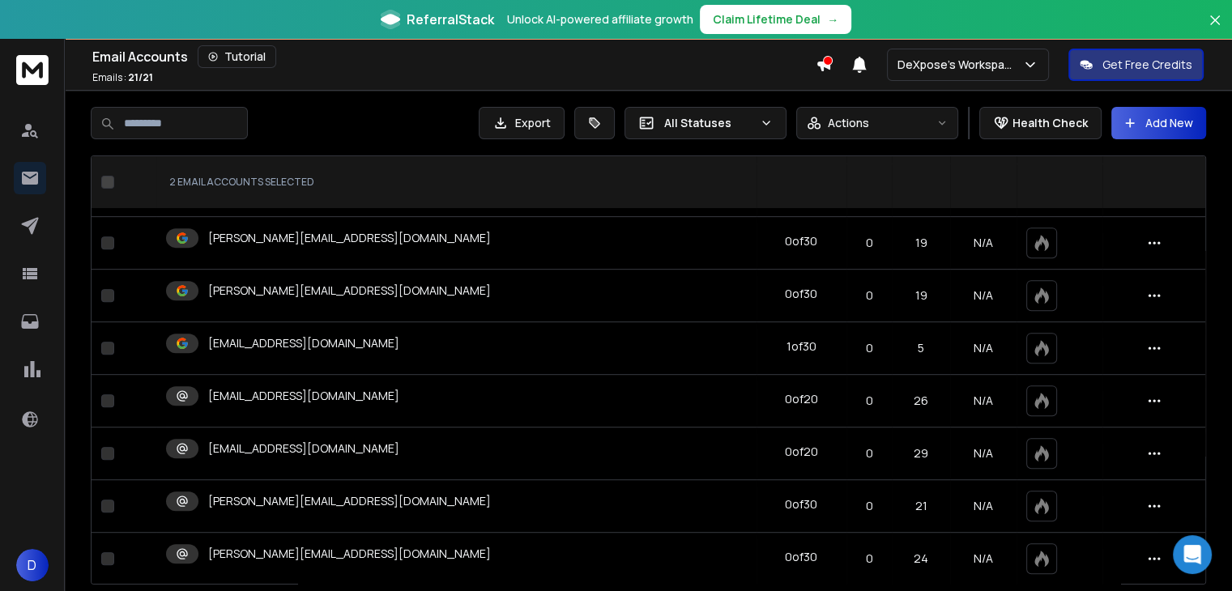
click at [105, 343] on button "button" at bounding box center [107, 348] width 13 height 13
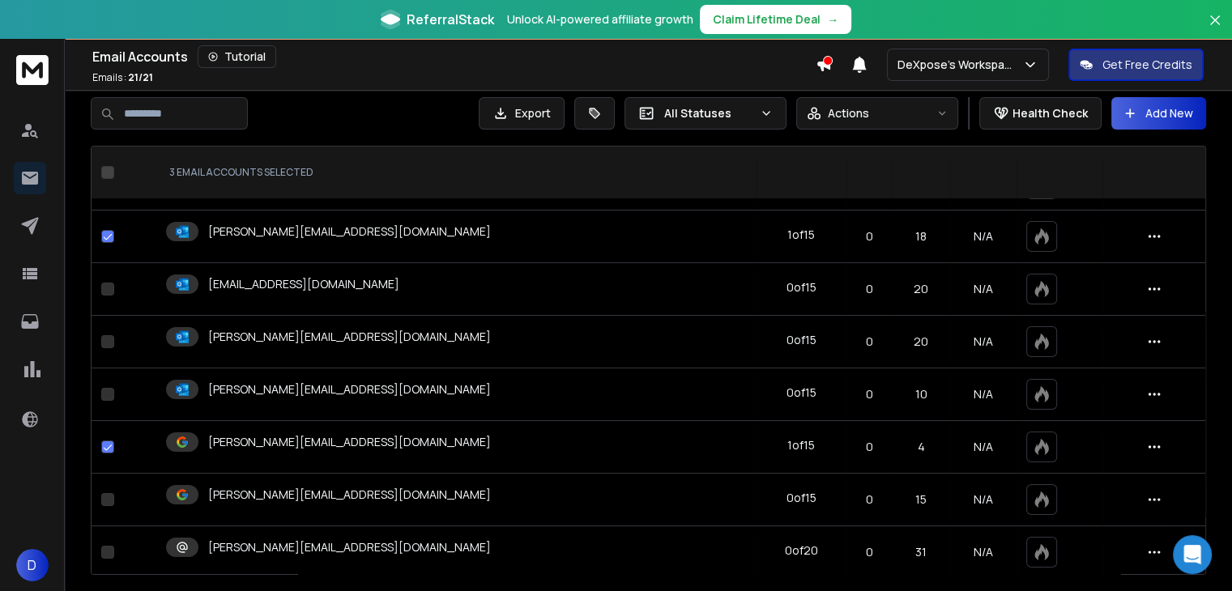
scroll to position [0, 0]
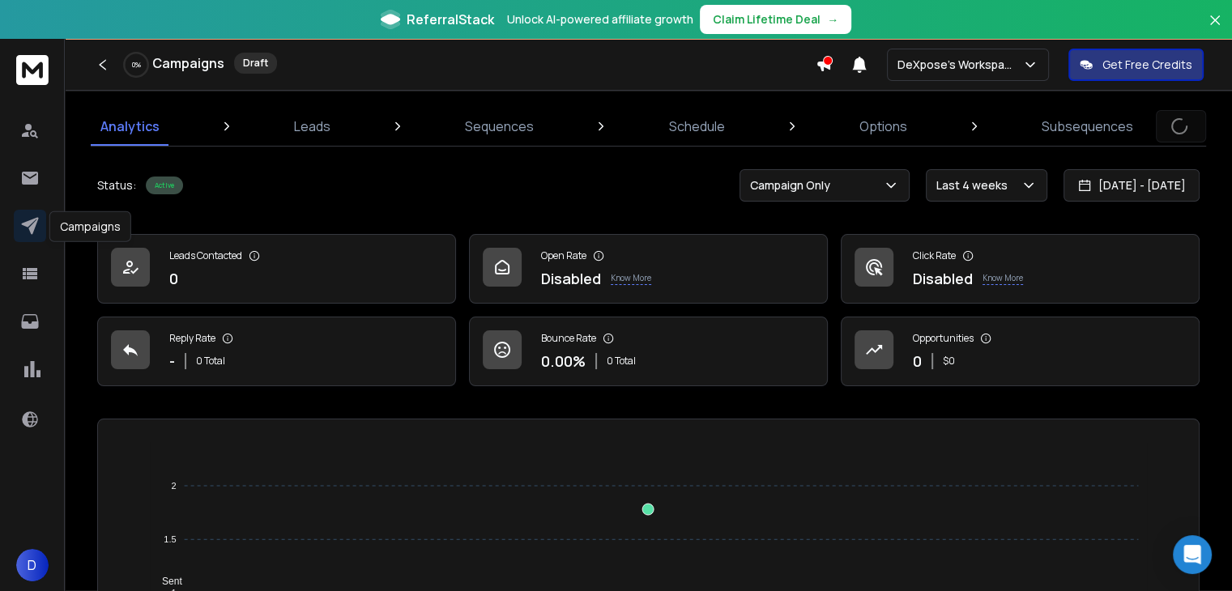
click at [49, 221] on div "Campaigns" at bounding box center [90, 226] width 82 height 31
click at [29, 227] on icon at bounding box center [29, 225] width 19 height 19
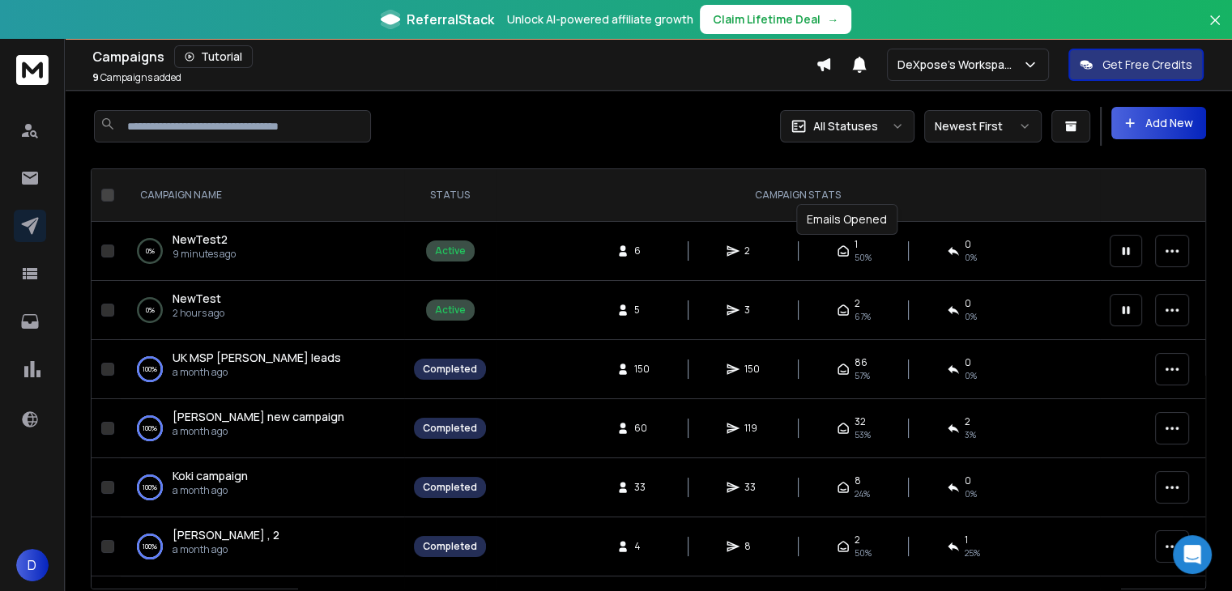
click at [854, 251] on span "50 %" at bounding box center [862, 257] width 17 height 13
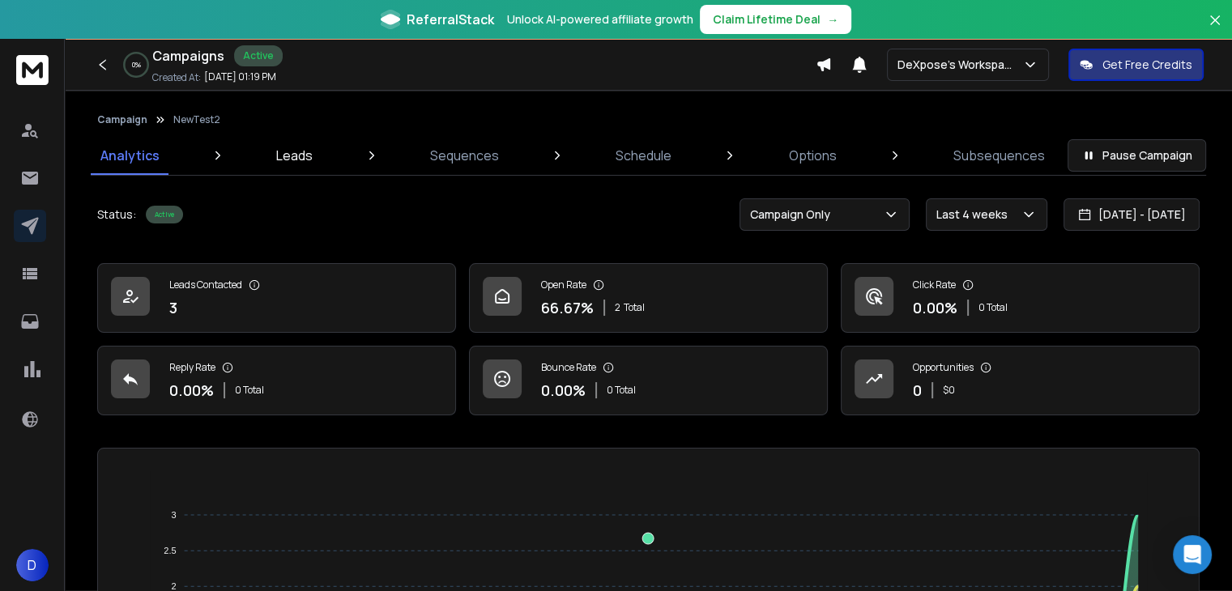
click at [282, 163] on p "Leads" at bounding box center [294, 155] width 36 height 19
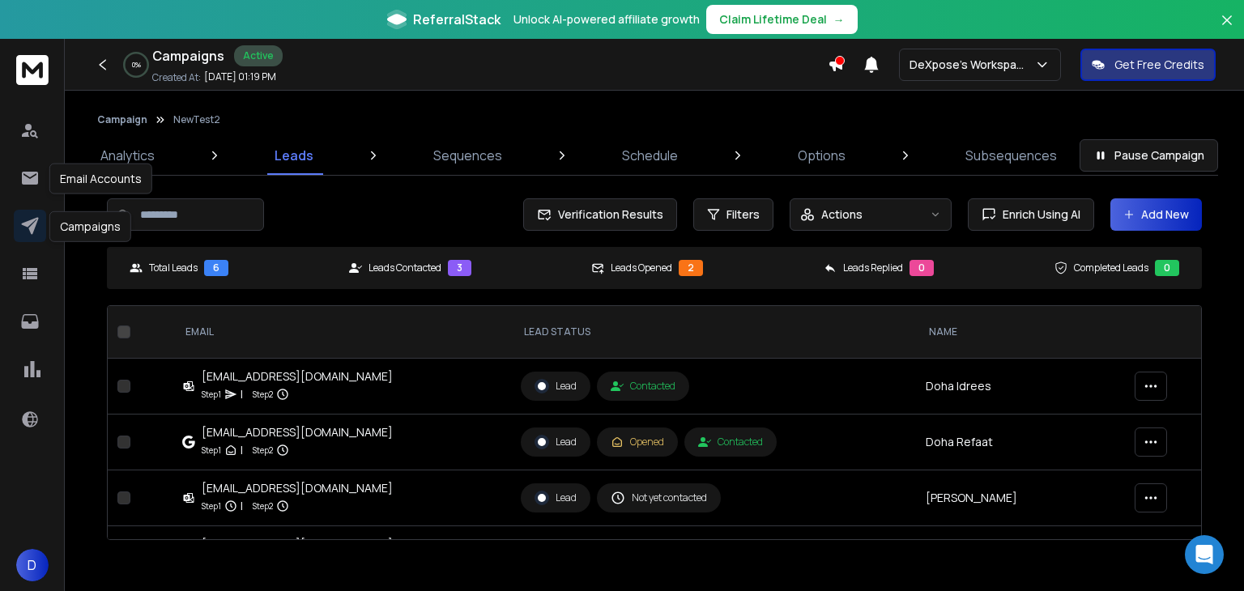
click at [22, 235] on icon at bounding box center [29, 225] width 19 height 19
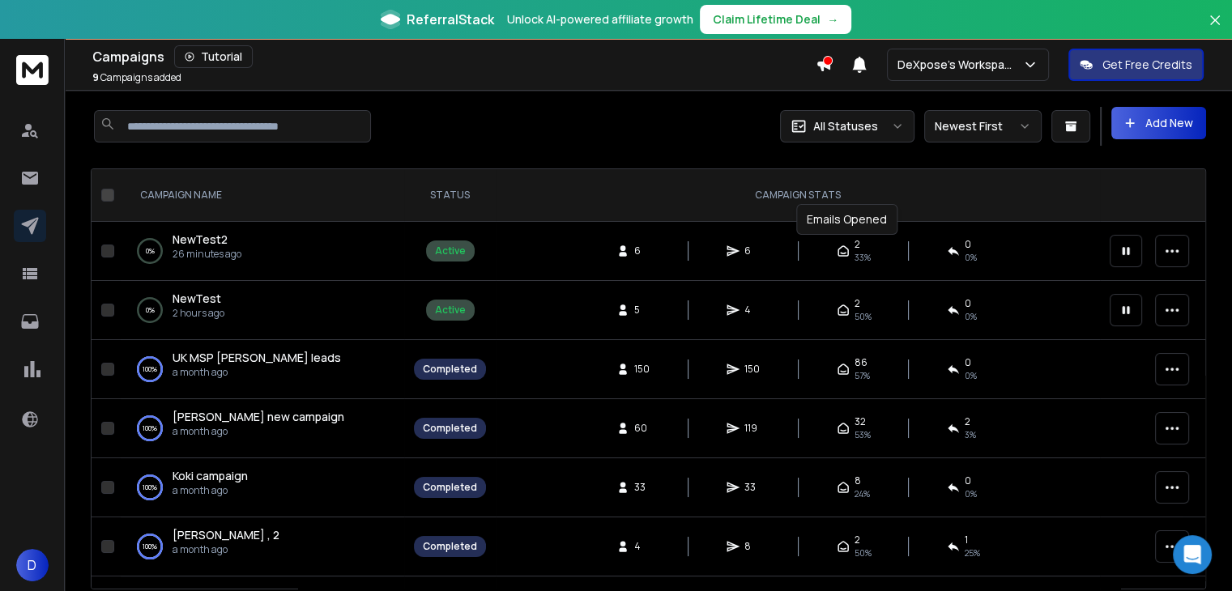
click at [845, 257] on div "2 33 %" at bounding box center [852, 251] width 49 height 26
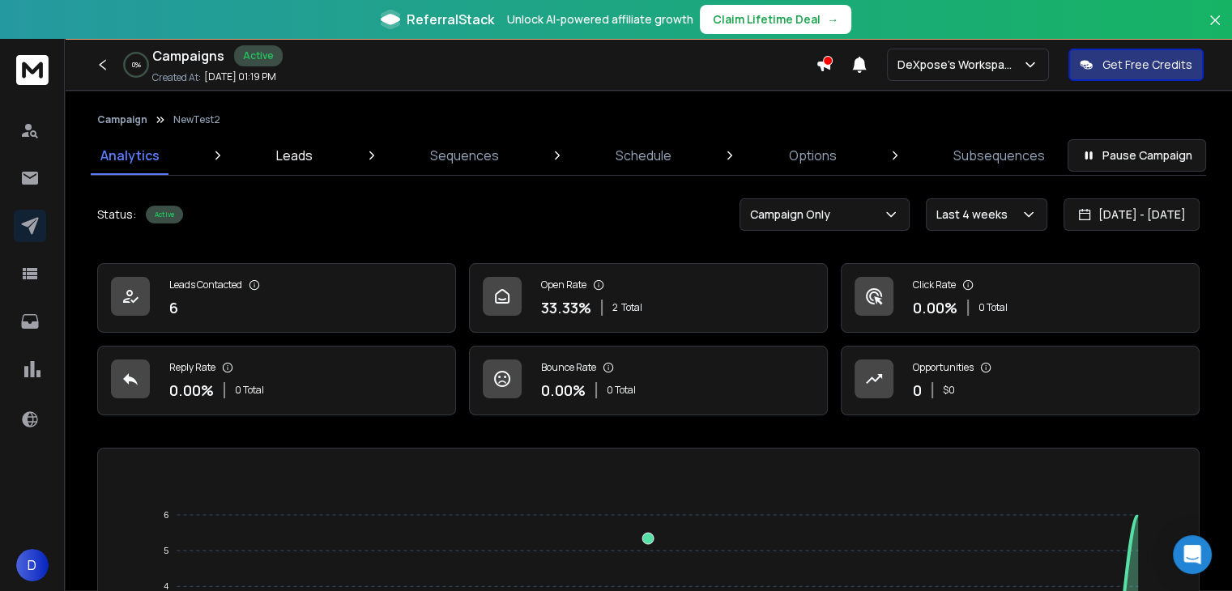
click at [294, 163] on p "Leads" at bounding box center [294, 155] width 36 height 19
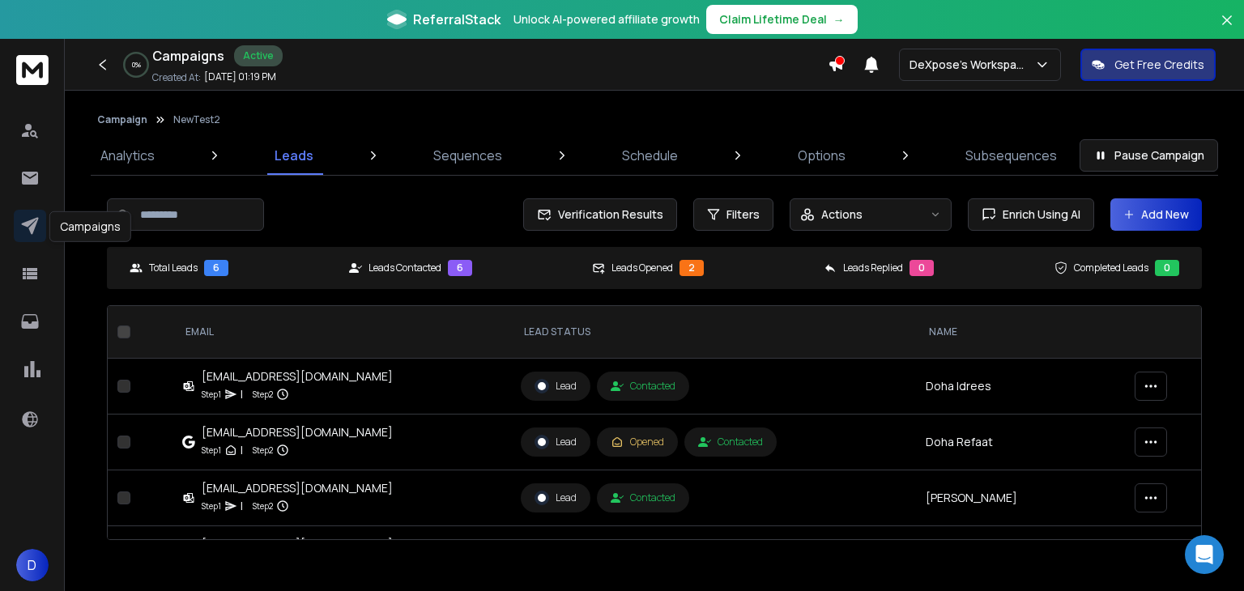
click at [35, 232] on icon at bounding box center [29, 225] width 19 height 19
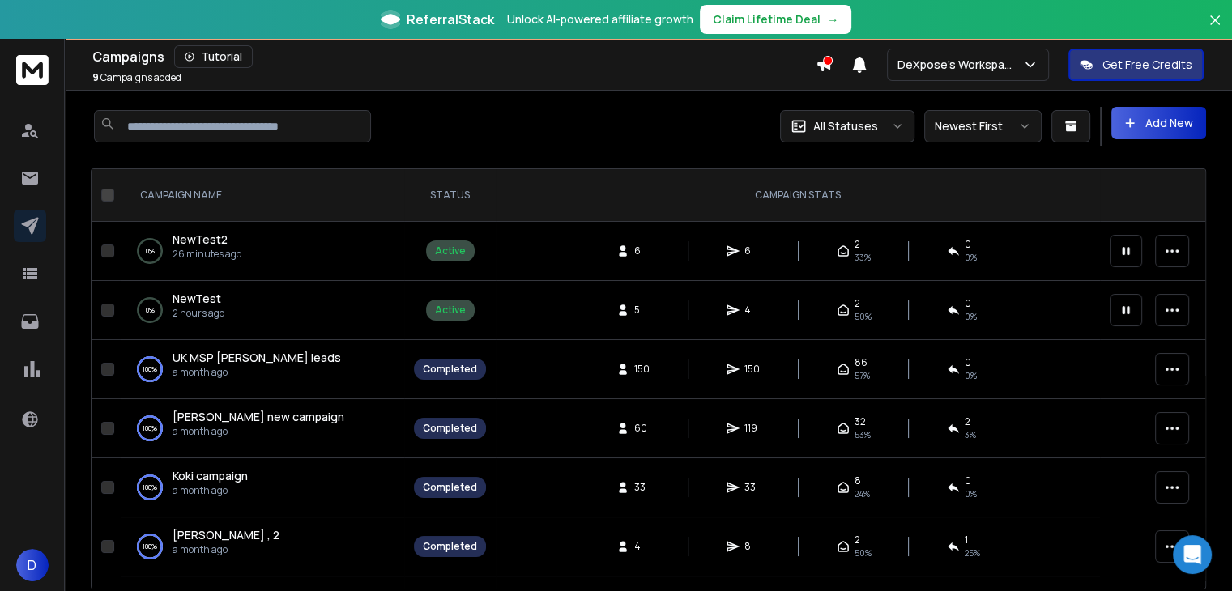
click at [299, 241] on div "0 % NewTest2 26 minutes ago" at bounding box center [262, 251] width 251 height 39
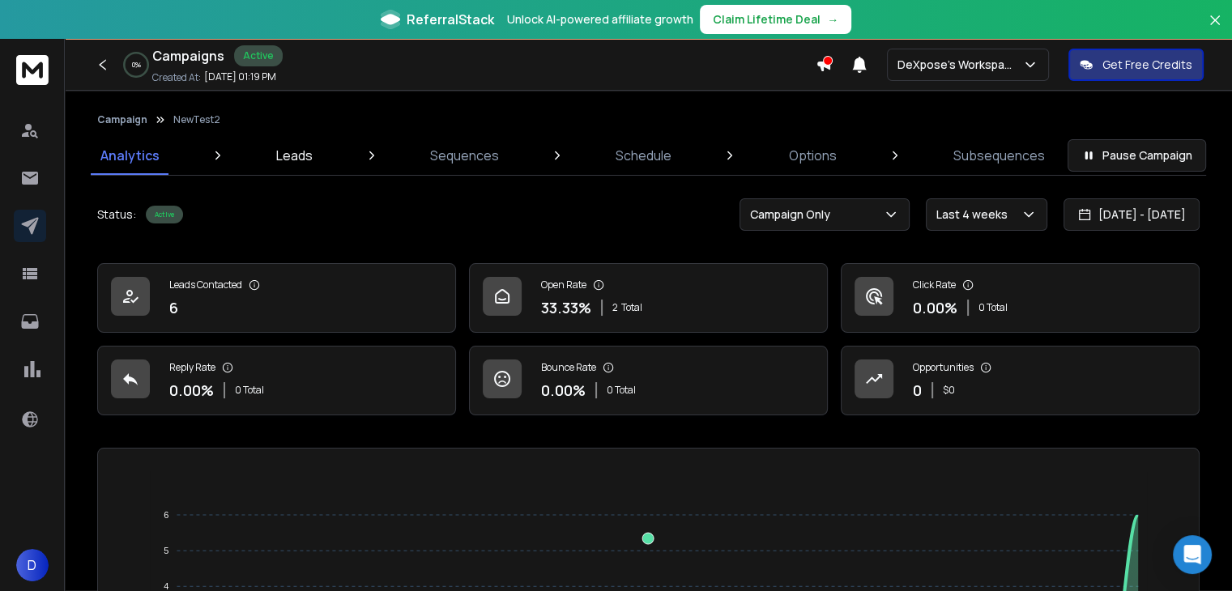
click at [298, 156] on p "Leads" at bounding box center [294, 155] width 36 height 19
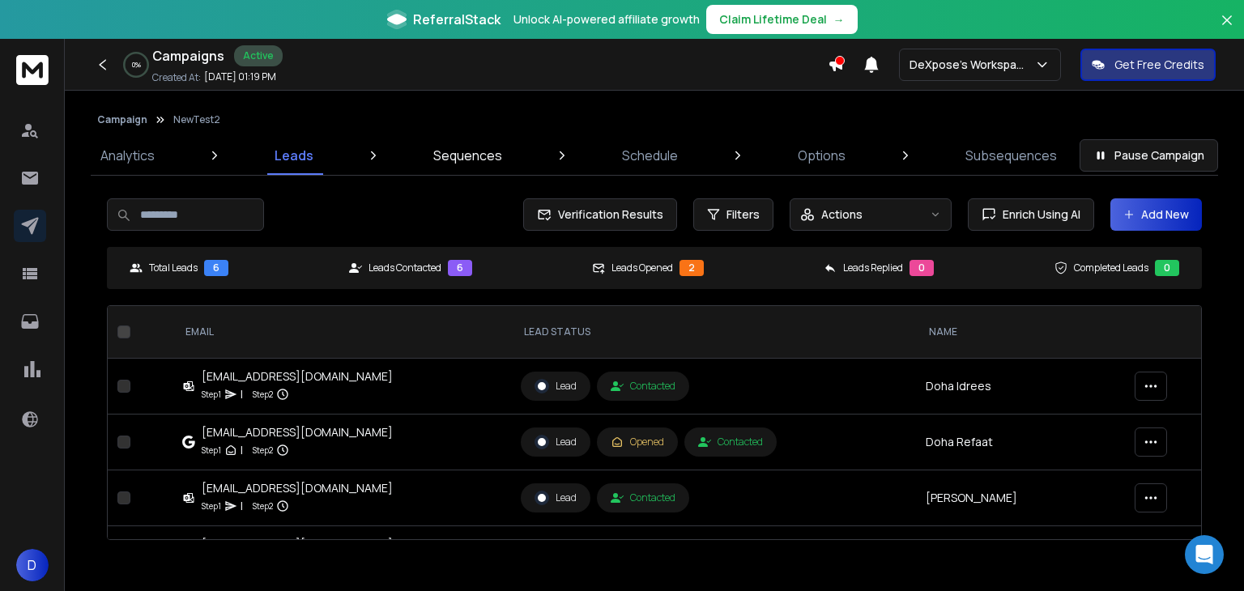
click at [454, 151] on p "Sequences" at bounding box center [467, 155] width 69 height 19
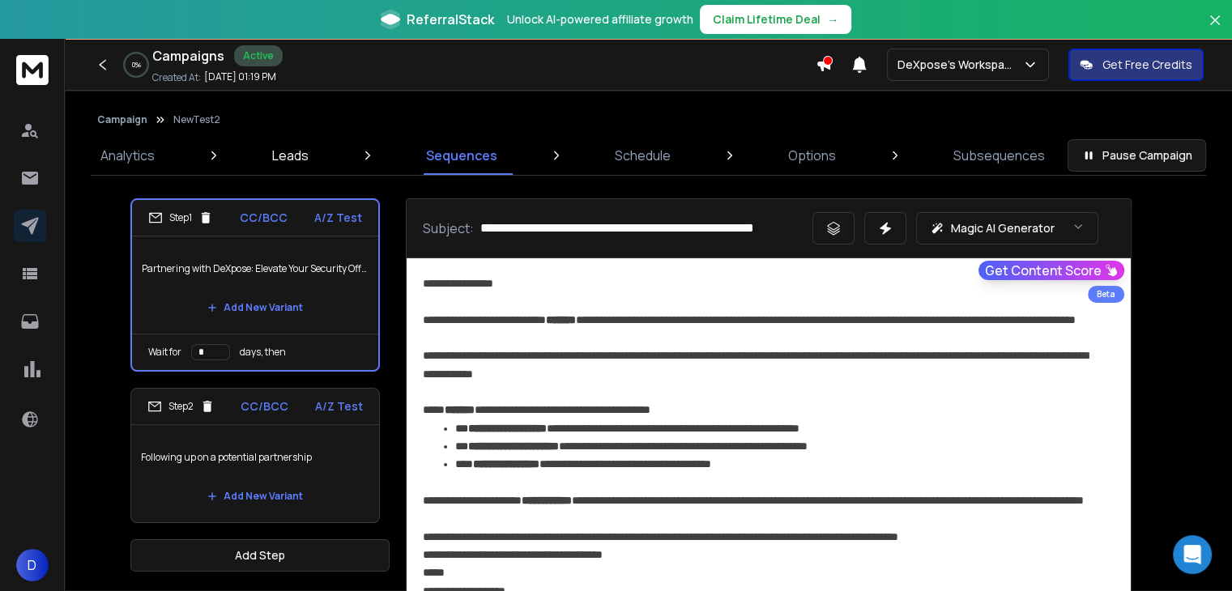
click at [292, 160] on p "Leads" at bounding box center [290, 155] width 36 height 19
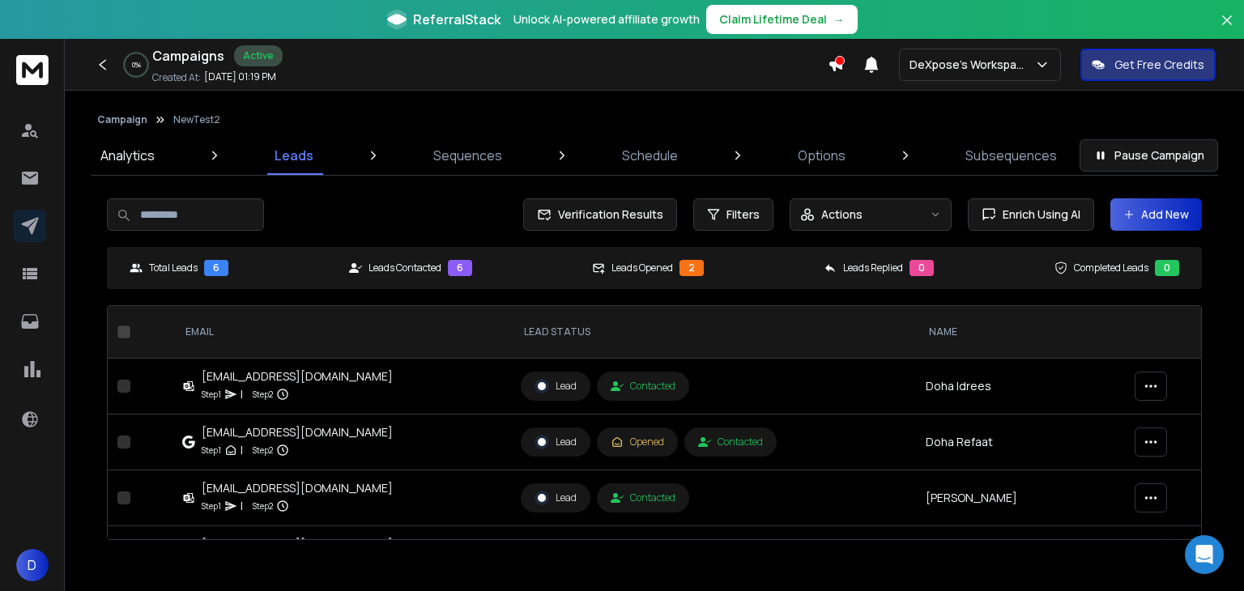
click at [143, 151] on p "Analytics" at bounding box center [127, 155] width 54 height 19
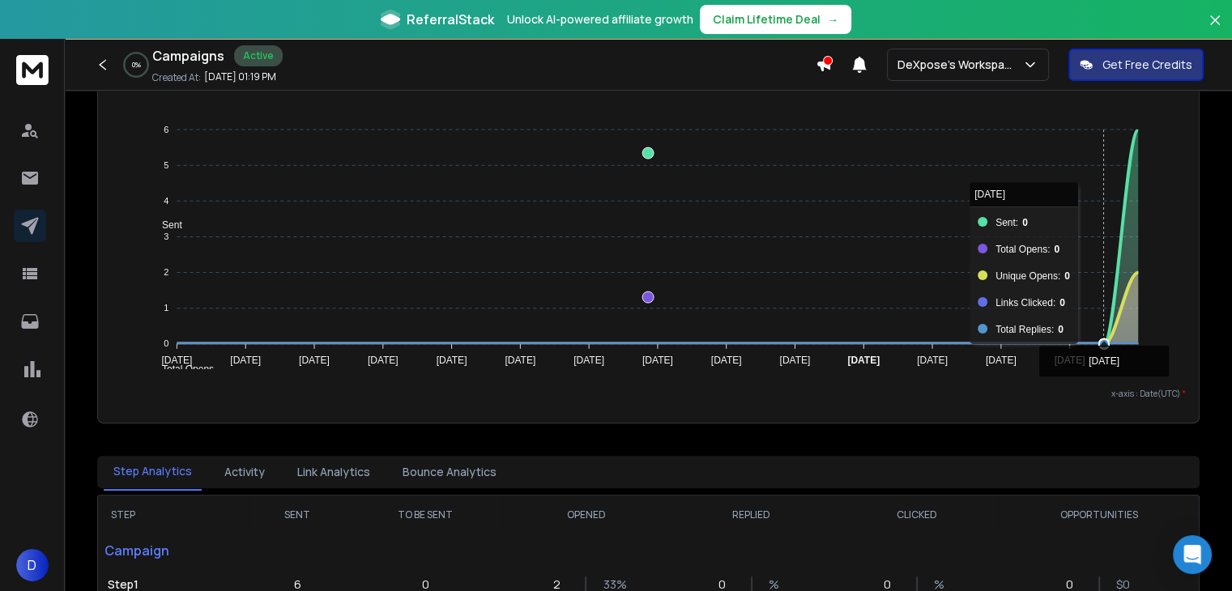
scroll to position [458, 0]
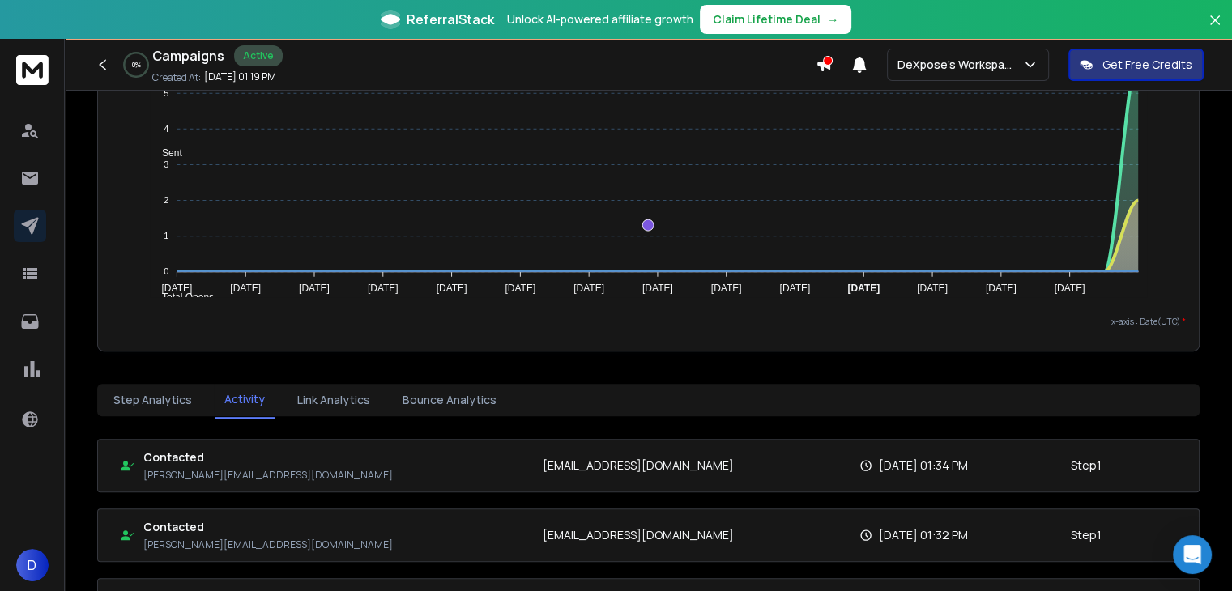
click at [248, 400] on button "Activity" at bounding box center [245, 399] width 60 height 37
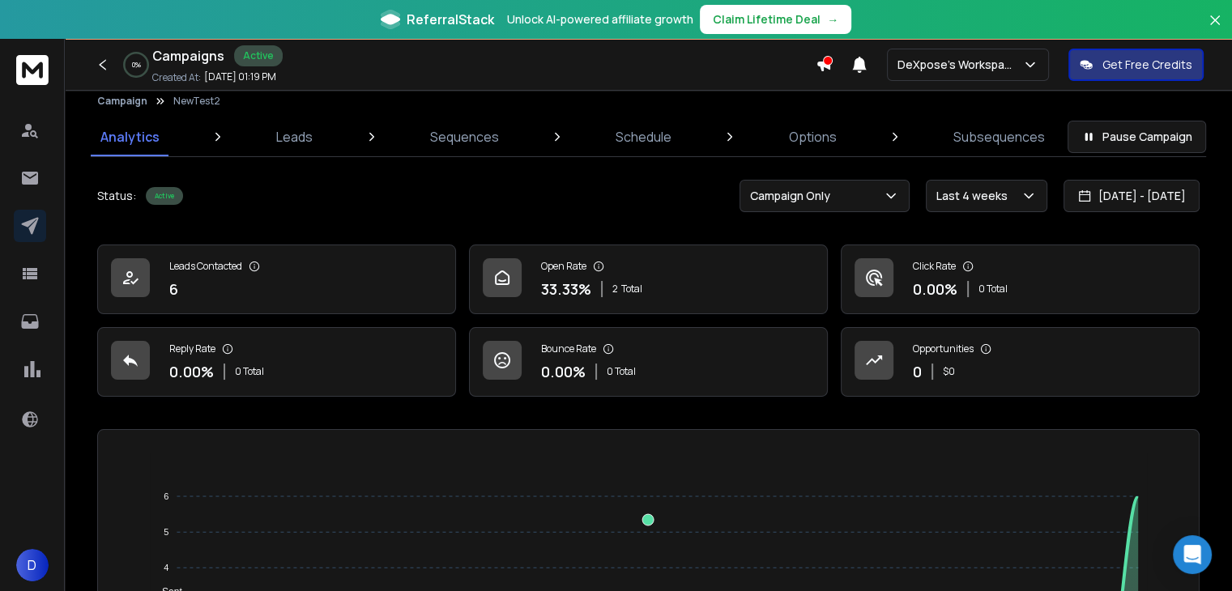
scroll to position [0, 0]
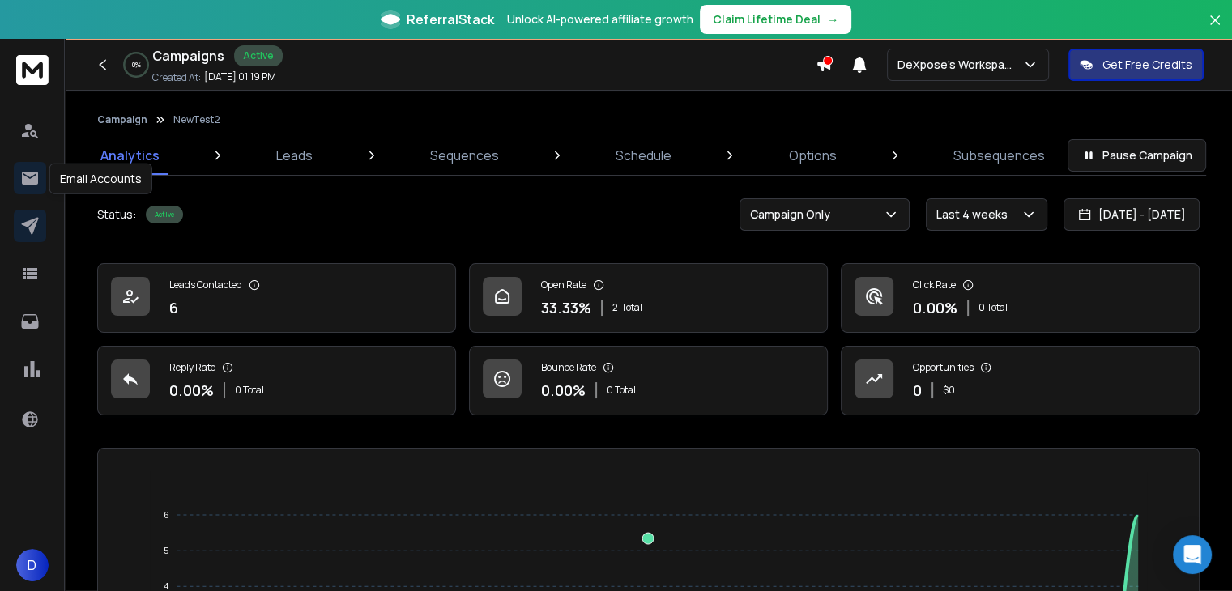
click at [21, 179] on icon at bounding box center [29, 177] width 19 height 19
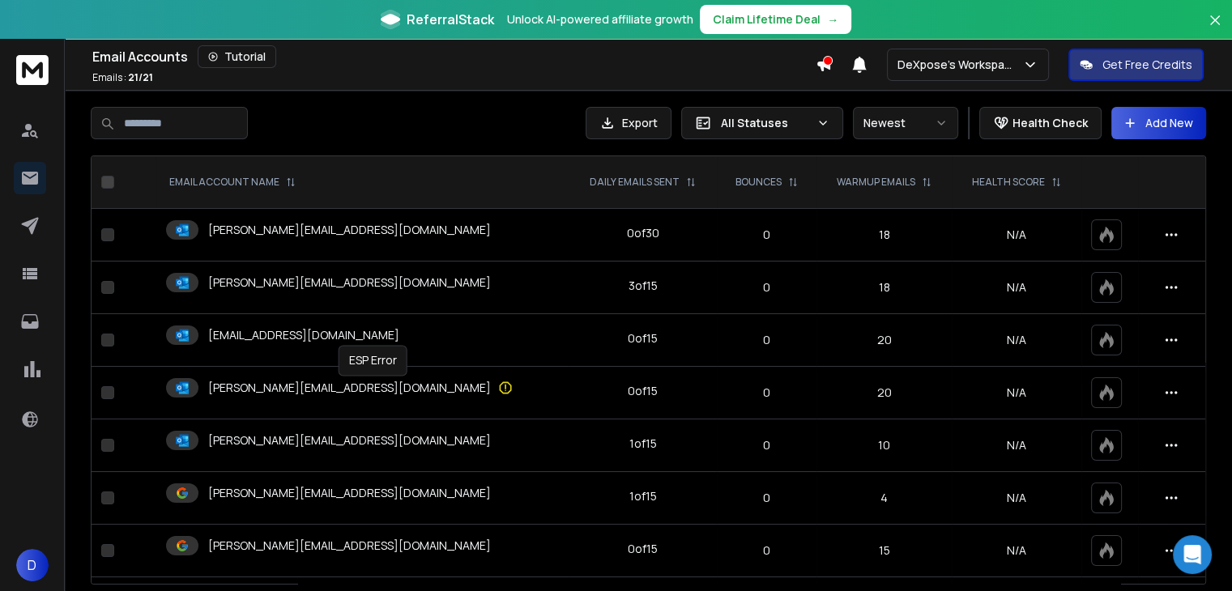
click at [500, 393] on icon at bounding box center [506, 388] width 12 height 12
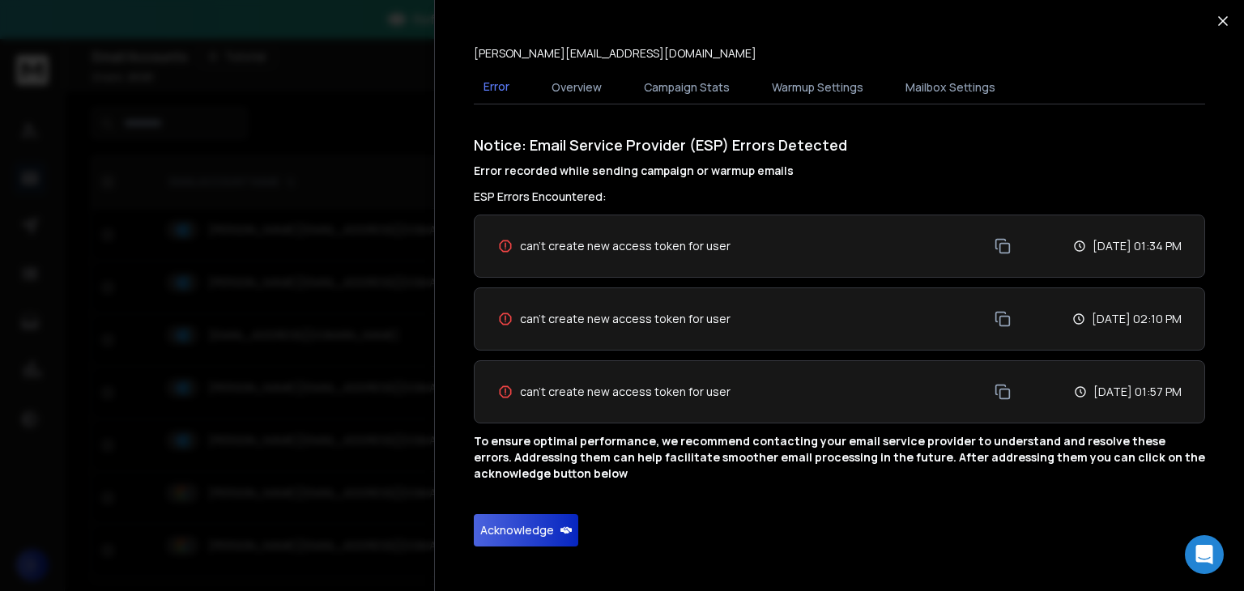
click at [1219, 26] on icon "button" at bounding box center [1223, 21] width 16 height 16
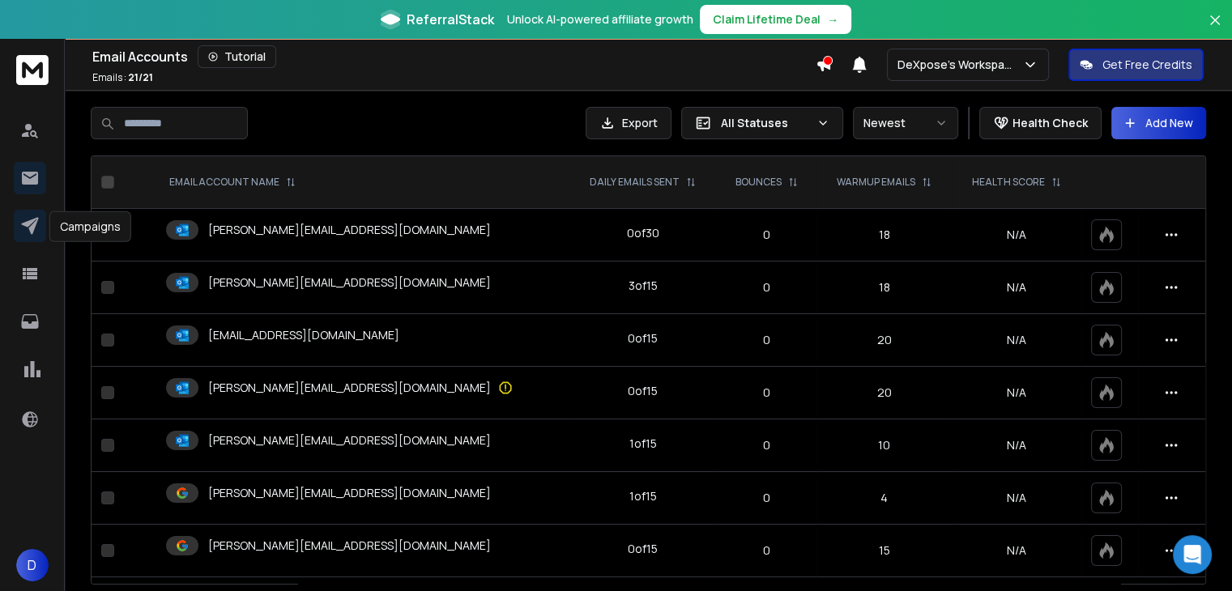
click at [34, 221] on icon at bounding box center [29, 225] width 19 height 19
click at [31, 174] on icon at bounding box center [30, 178] width 16 height 13
click at [28, 215] on link at bounding box center [30, 226] width 32 height 32
